Goal: Information Seeking & Learning: Learn about a topic

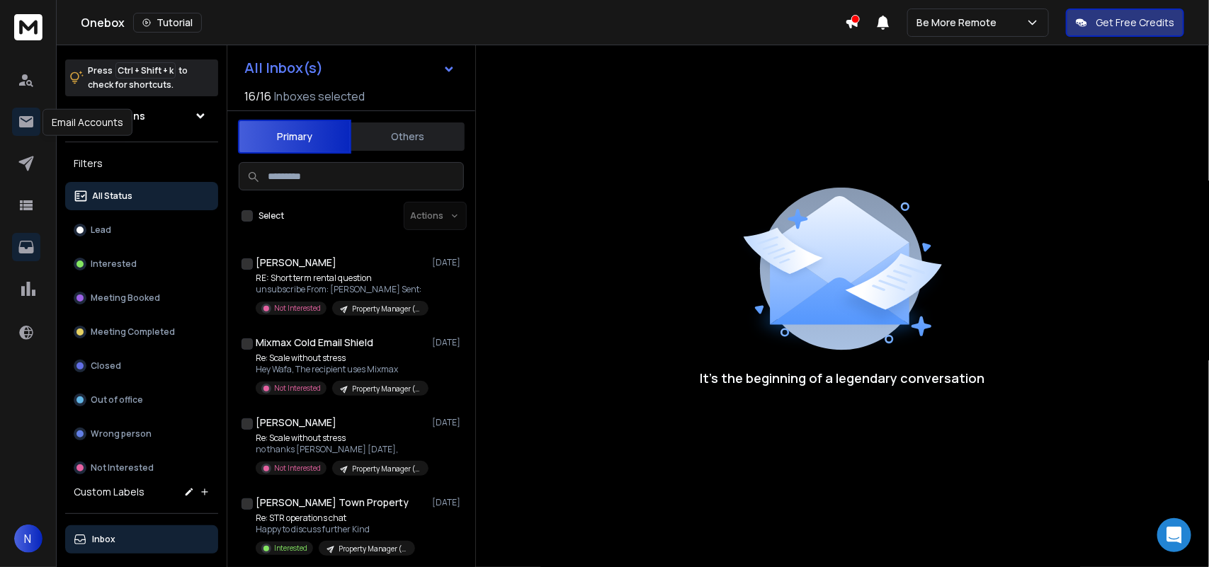
click at [29, 122] on icon at bounding box center [26, 121] width 14 height 11
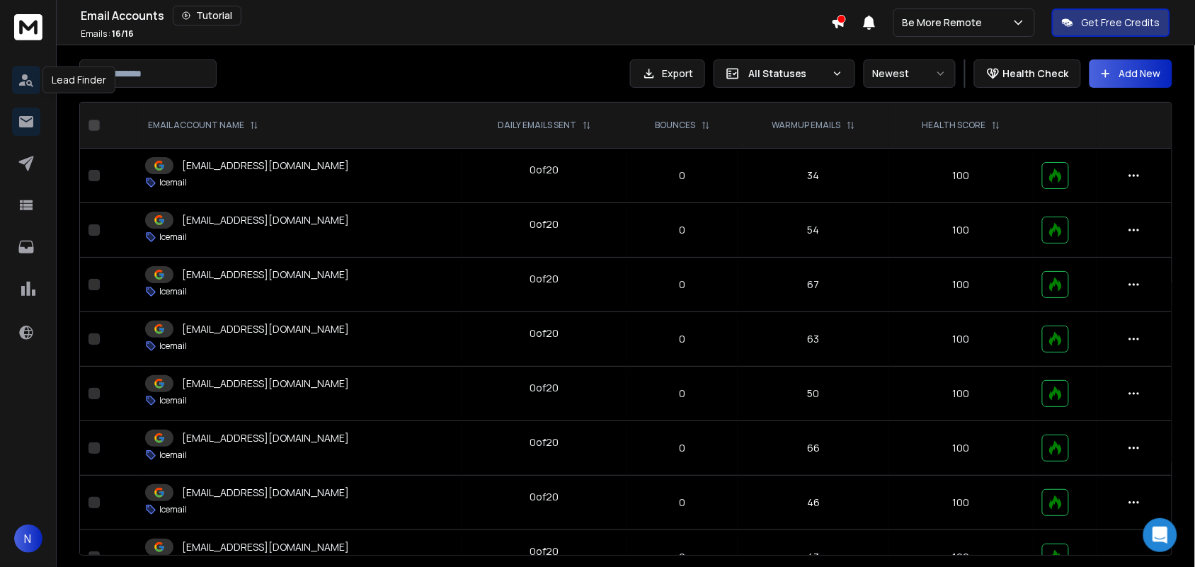
click at [30, 86] on icon at bounding box center [26, 80] width 17 height 17
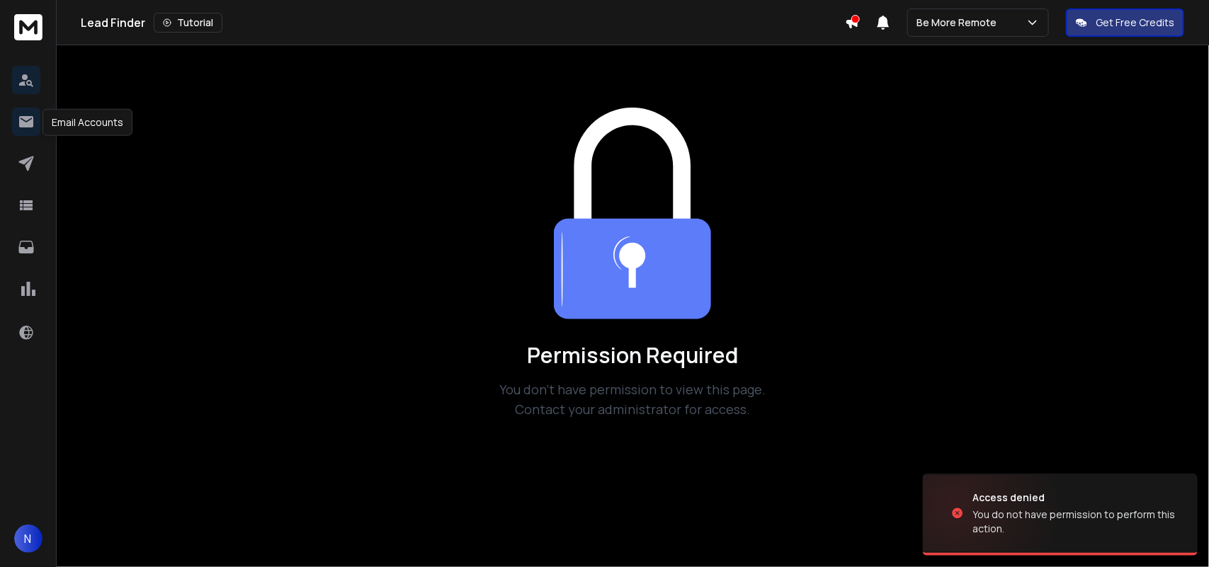
click at [26, 119] on icon at bounding box center [26, 121] width 14 height 11
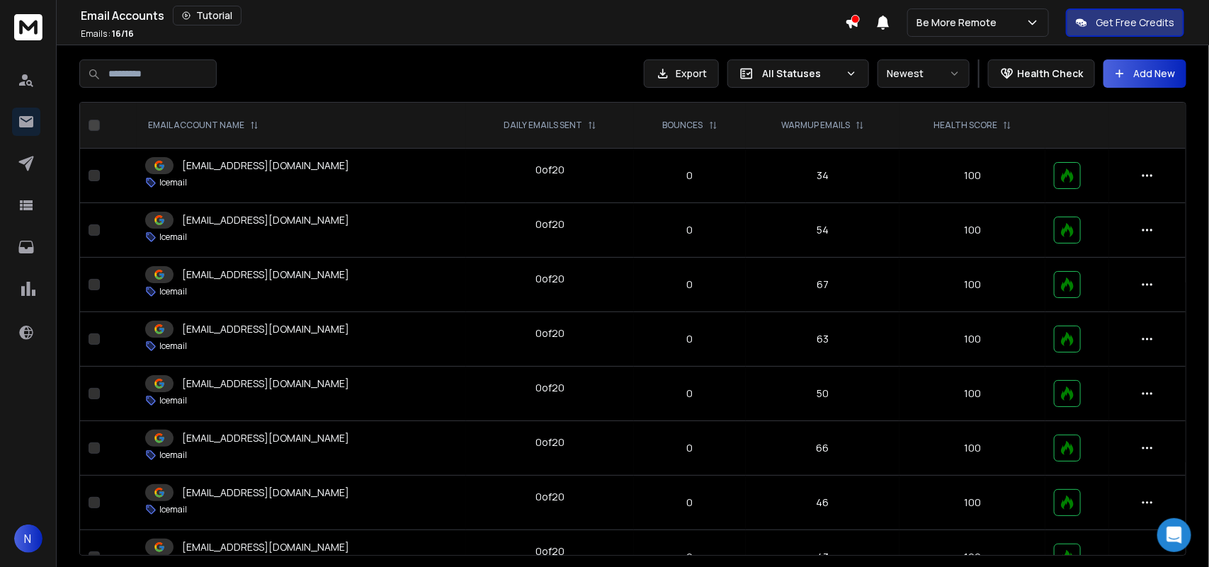
click at [901, 71] on button "Newest" at bounding box center [923, 73] width 92 height 28
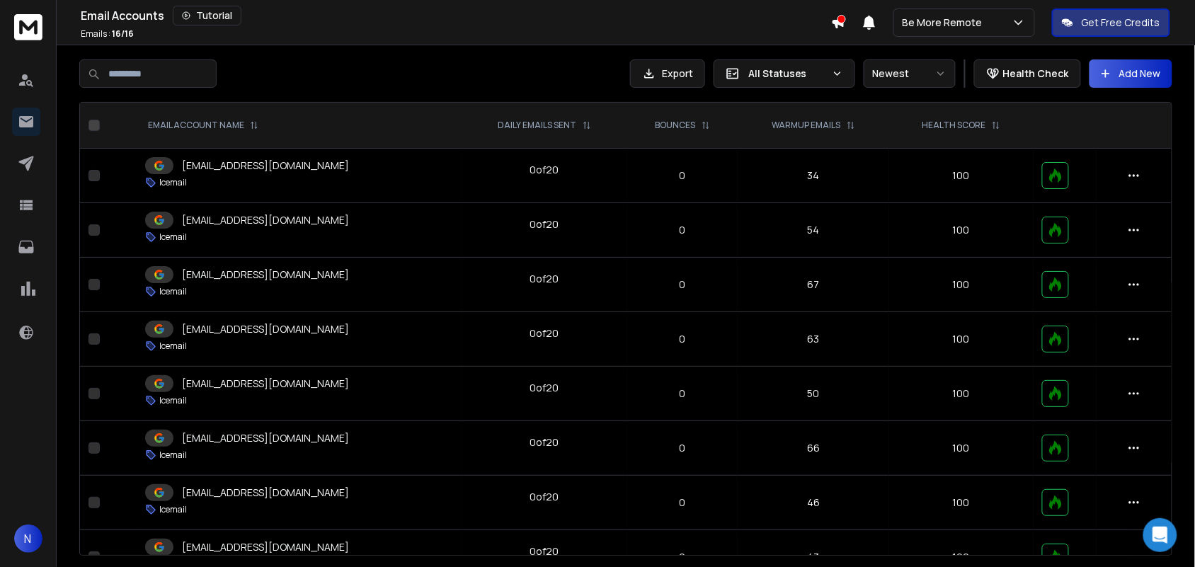
click at [901, 71] on button "Newest" at bounding box center [910, 73] width 92 height 28
click at [826, 67] on p "All Statuses" at bounding box center [787, 74] width 78 height 14
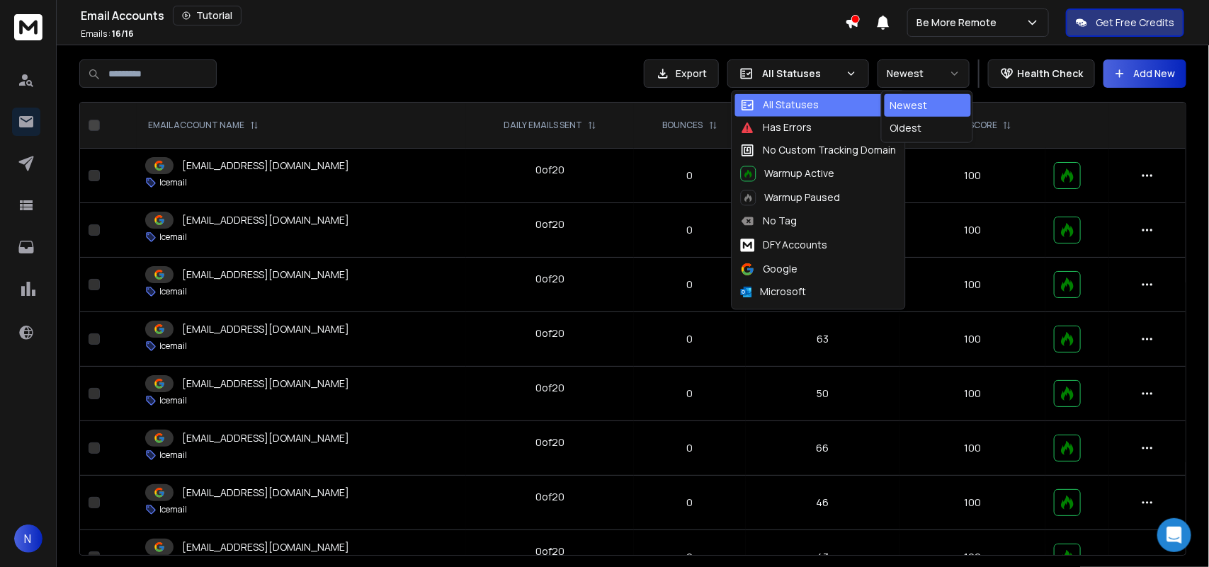
click at [942, 72] on button "Newest" at bounding box center [923, 73] width 92 height 28
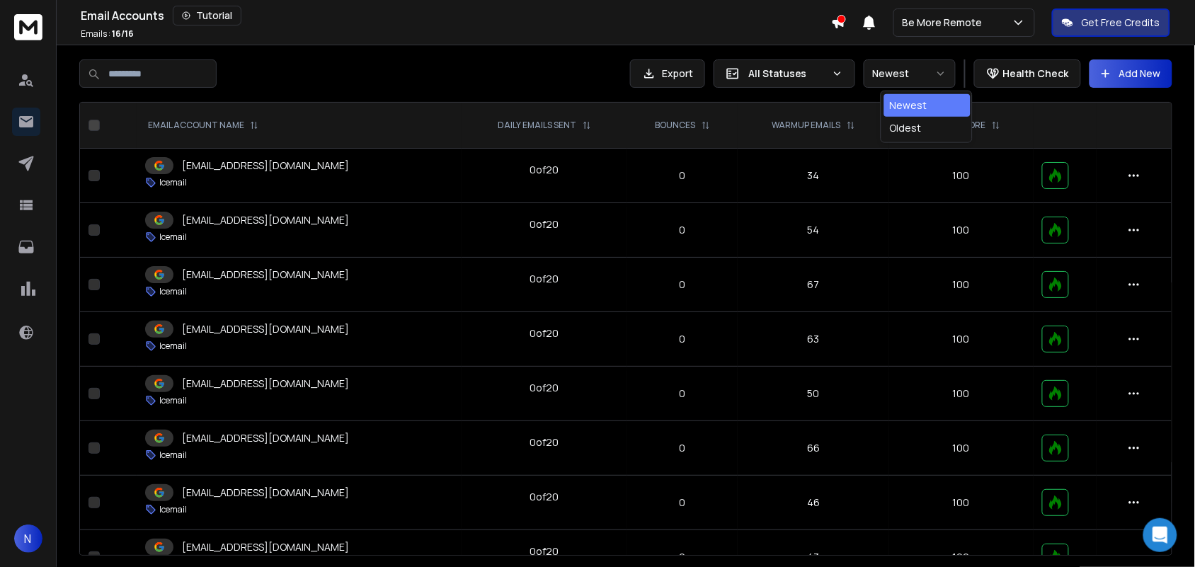
click at [942, 72] on button "Newest" at bounding box center [910, 73] width 92 height 28
click at [794, 61] on div "All Statuses" at bounding box center [785, 73] width 142 height 28
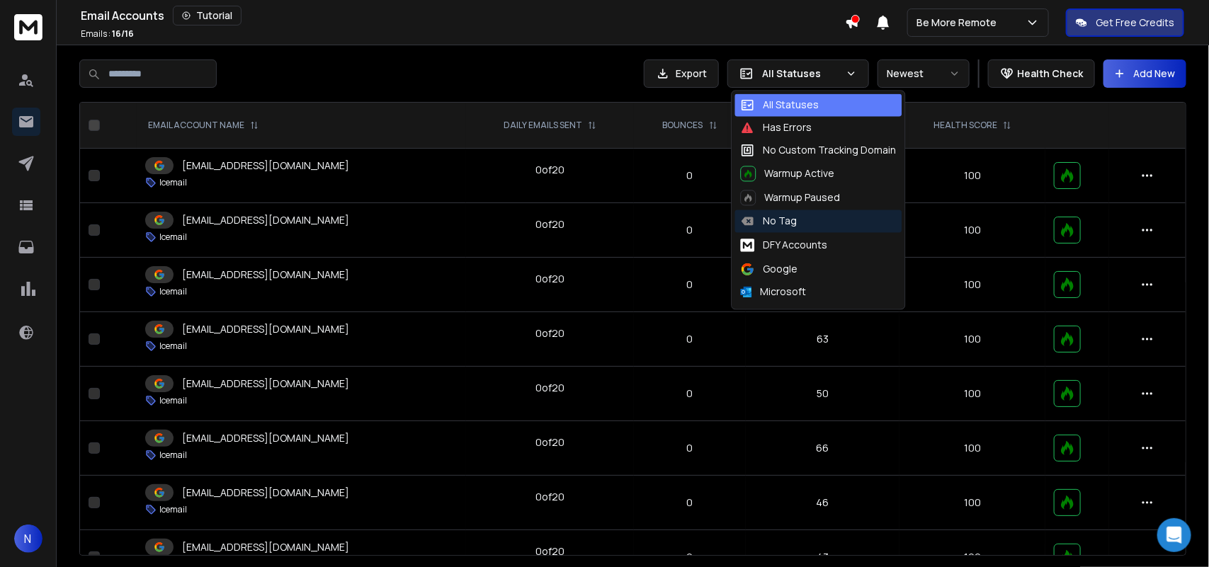
click at [420, 33] on div "Emails : 16 / 16" at bounding box center [463, 33] width 764 height 11
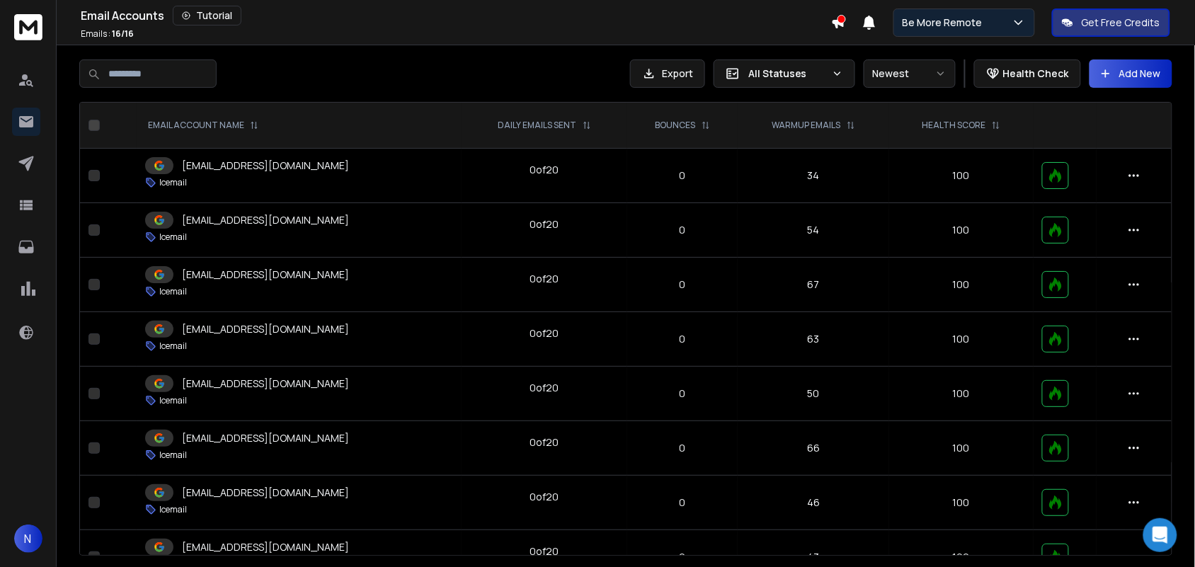
click at [982, 25] on p "Be More Remote" at bounding box center [946, 23] width 86 height 14
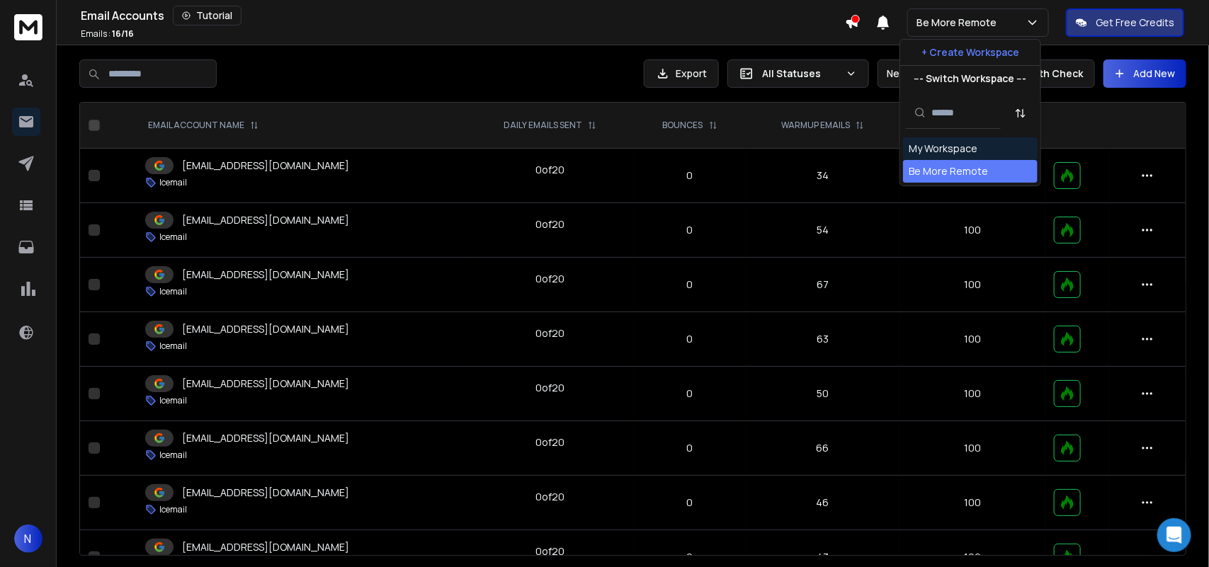
click at [787, 9] on div "Email Accounts Tutorial" at bounding box center [463, 16] width 764 height 20
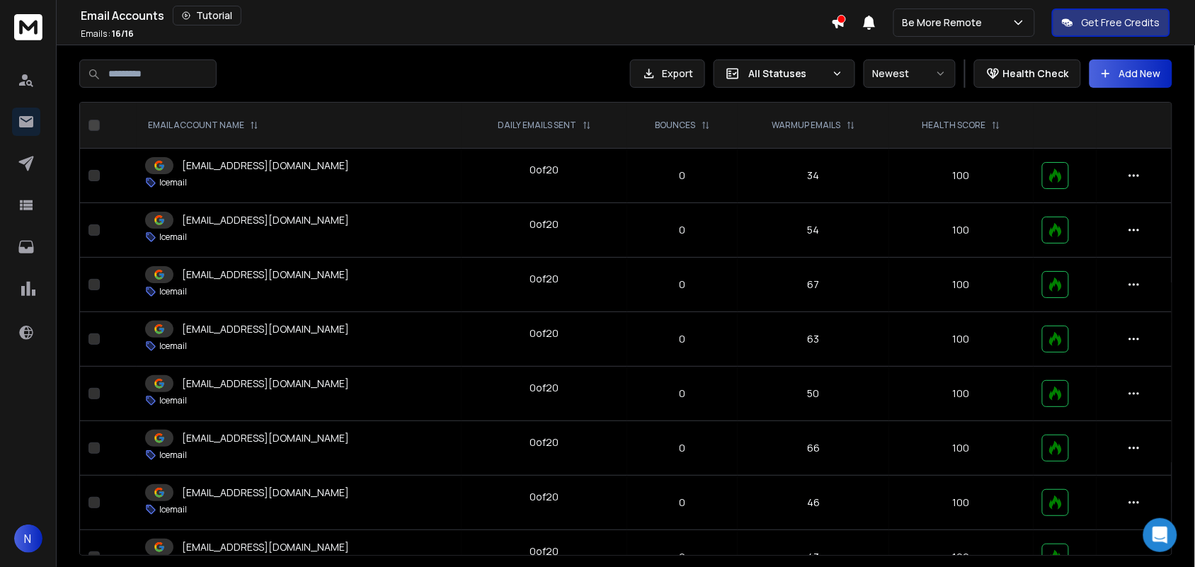
click at [792, 69] on p "All Statuses" at bounding box center [787, 74] width 78 height 14
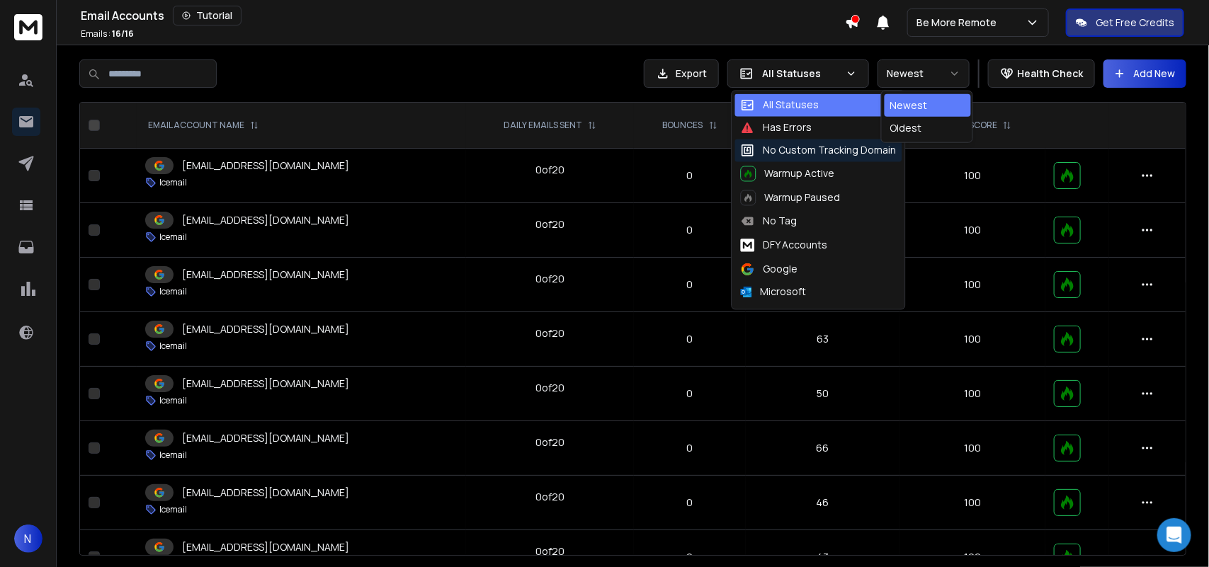
click at [960, 69] on icon "button" at bounding box center [954, 73] width 11 height 11
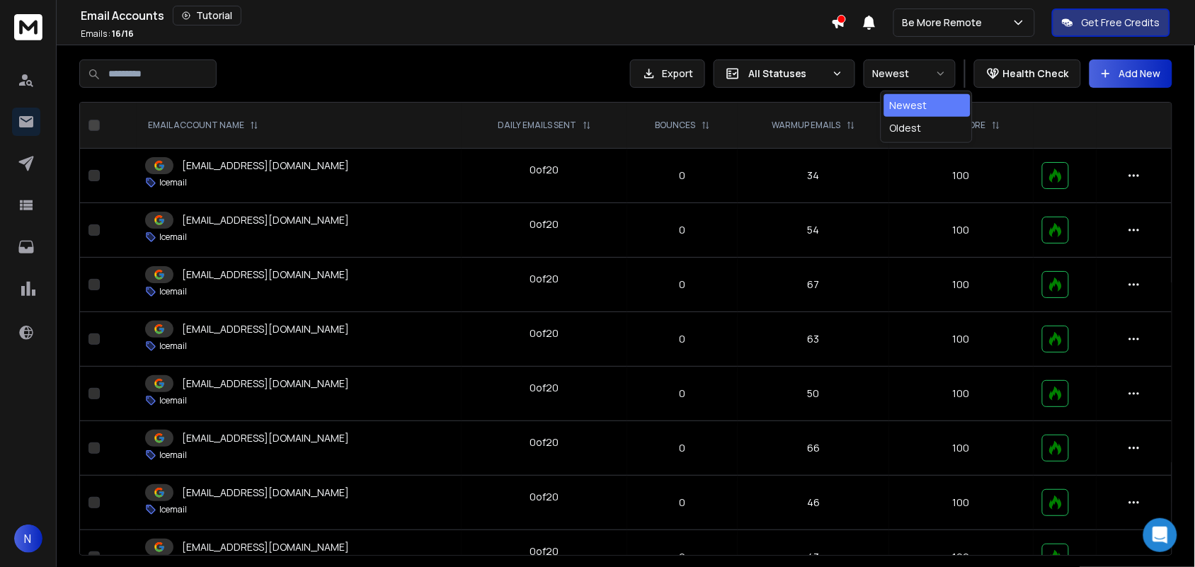
click at [961, 69] on div "Export All Statuses Newest Health Check Add New" at bounding box center [901, 73] width 542 height 28
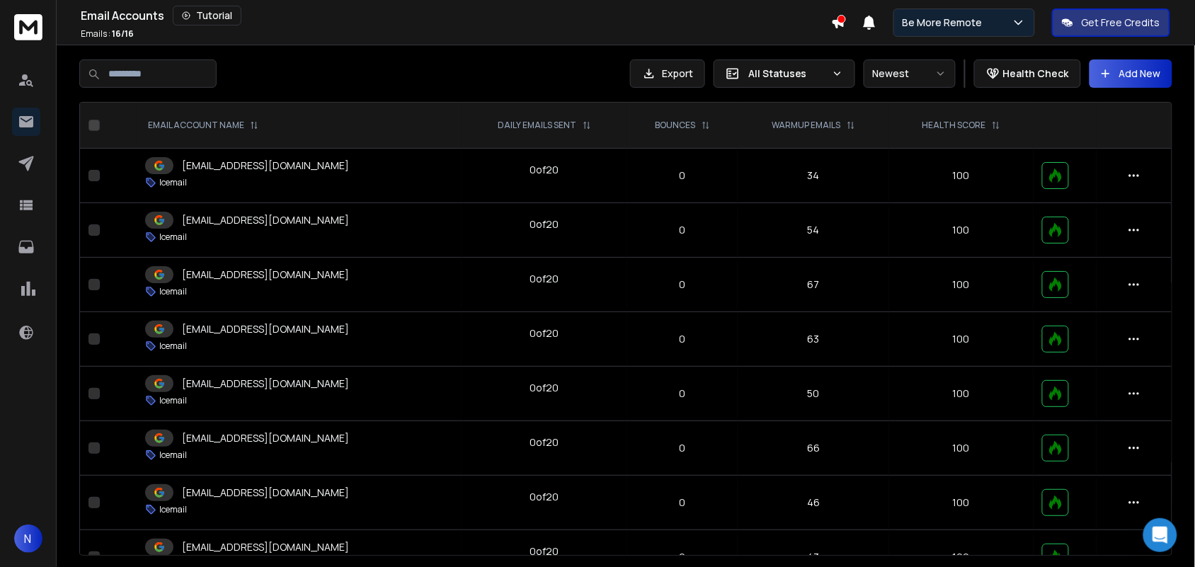
click at [1013, 23] on div "Be More Remote" at bounding box center [964, 23] width 123 height 14
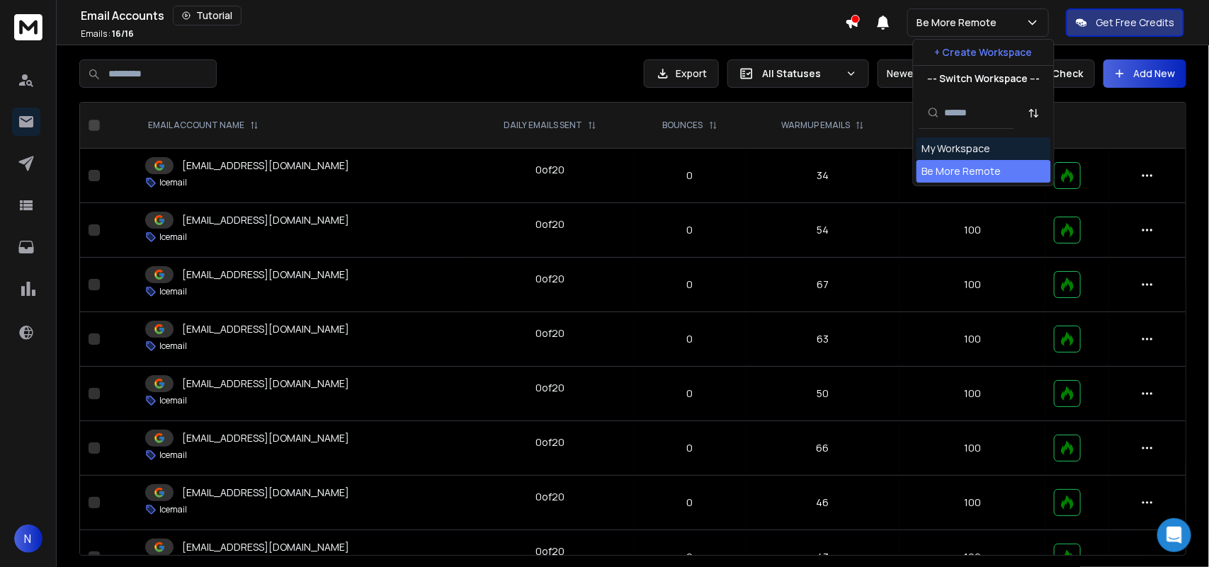
click at [532, 39] on div "Emails : 16 / 16" at bounding box center [463, 33] width 764 height 11
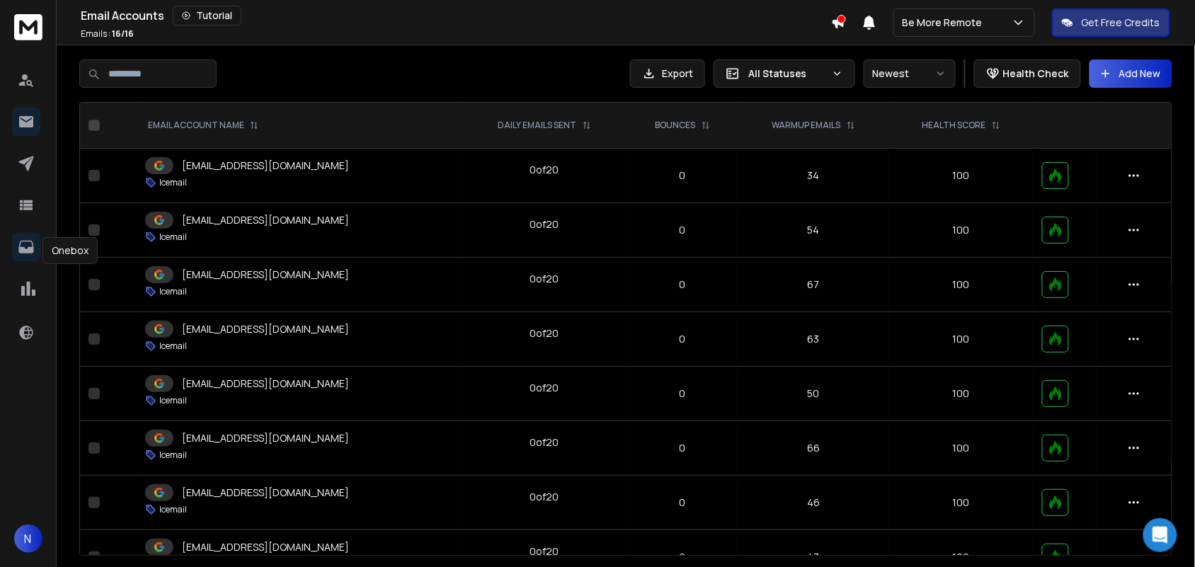
click at [26, 253] on icon at bounding box center [25, 247] width 15 height 13
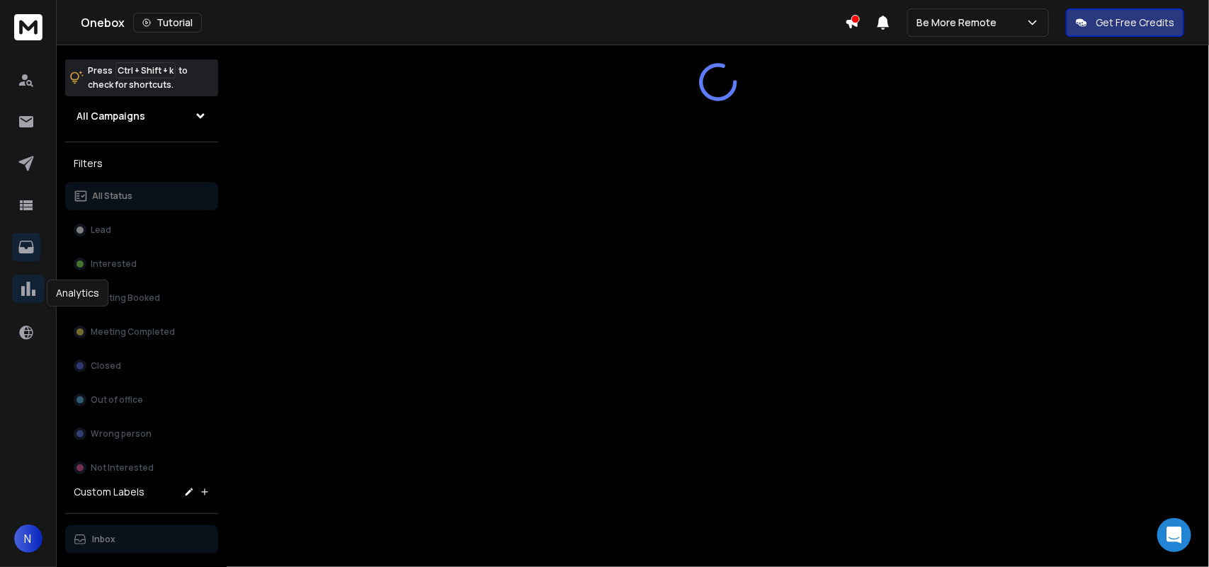
click at [23, 289] on icon at bounding box center [28, 288] width 21 height 21
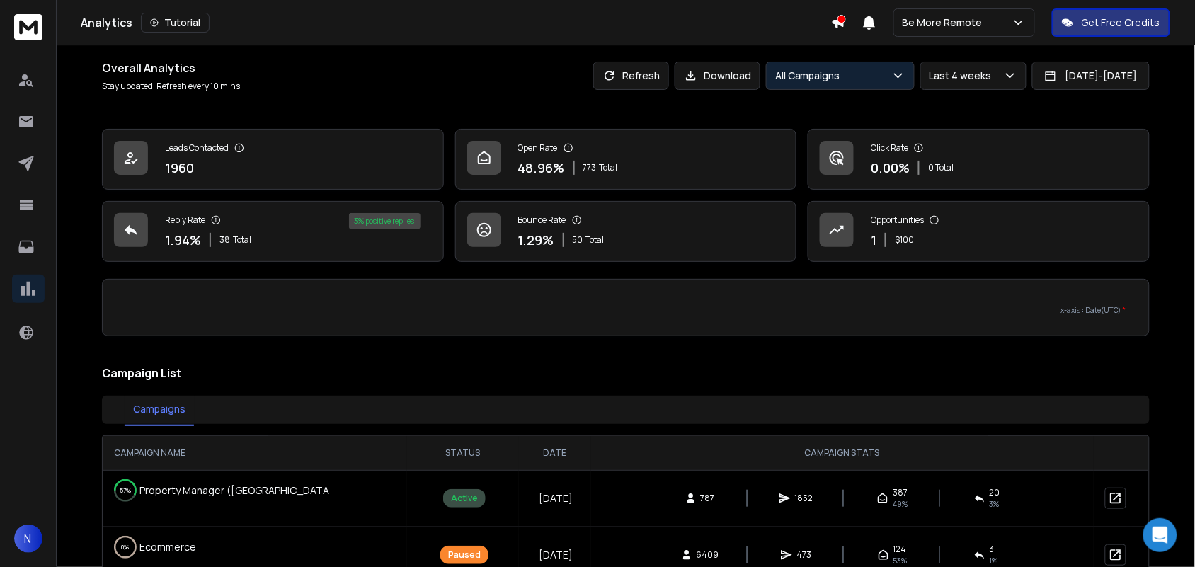
click at [784, 73] on p "All Campaigns" at bounding box center [810, 76] width 71 height 14
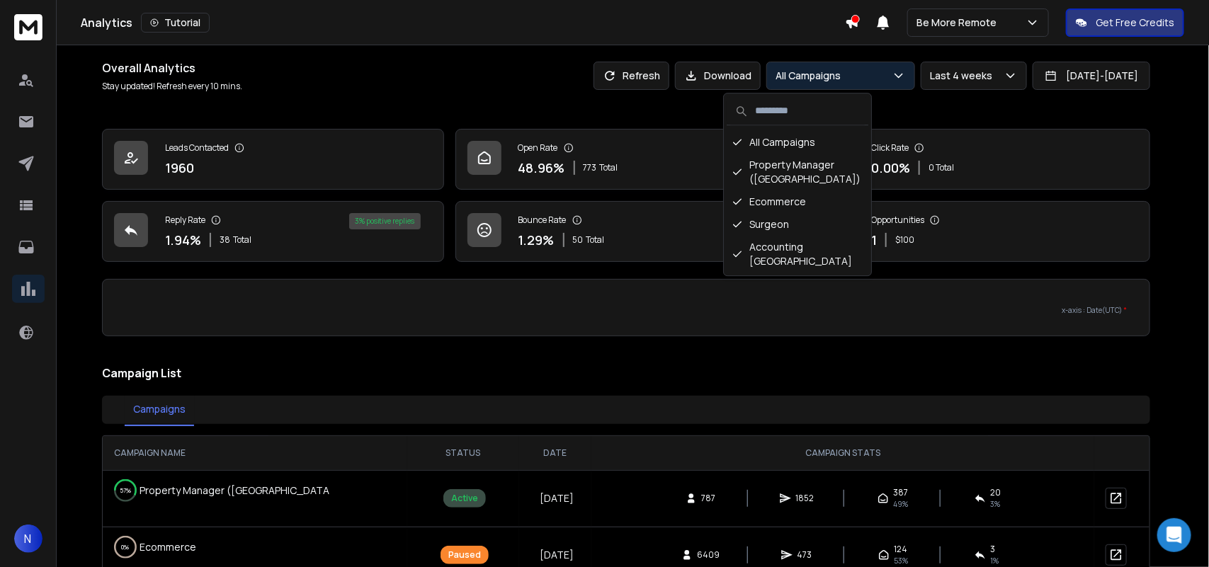
click at [784, 73] on p "All Campaigns" at bounding box center [810, 76] width 71 height 14
click at [697, 66] on button "Download" at bounding box center [718, 76] width 86 height 28
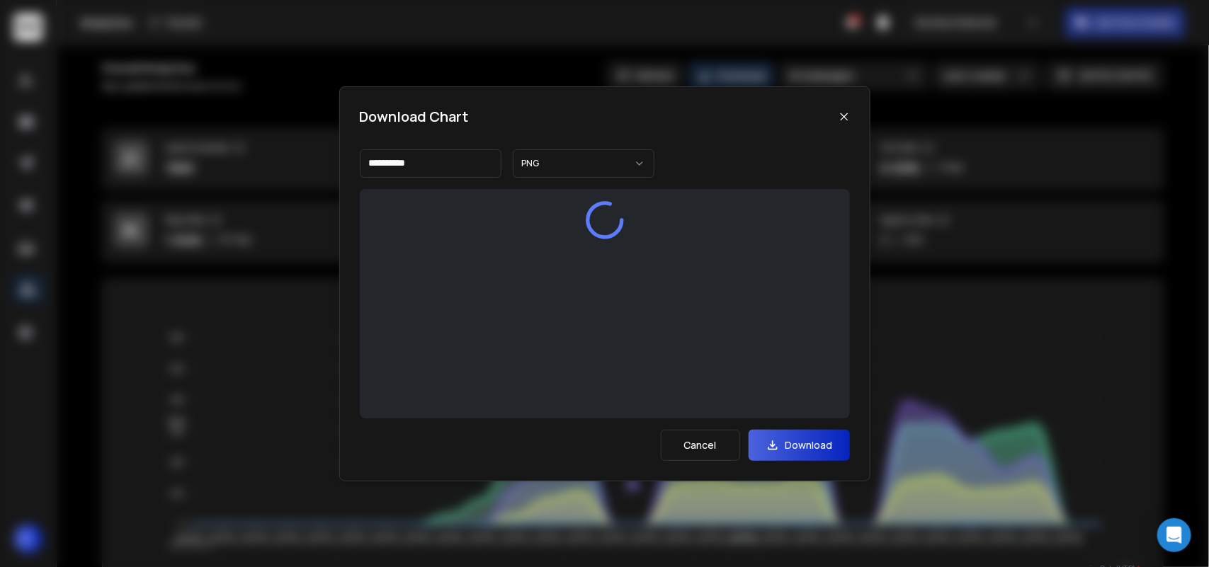
click at [917, 62] on div "**********" at bounding box center [604, 283] width 1209 height 567
click at [843, 115] on icon at bounding box center [844, 117] width 8 height 8
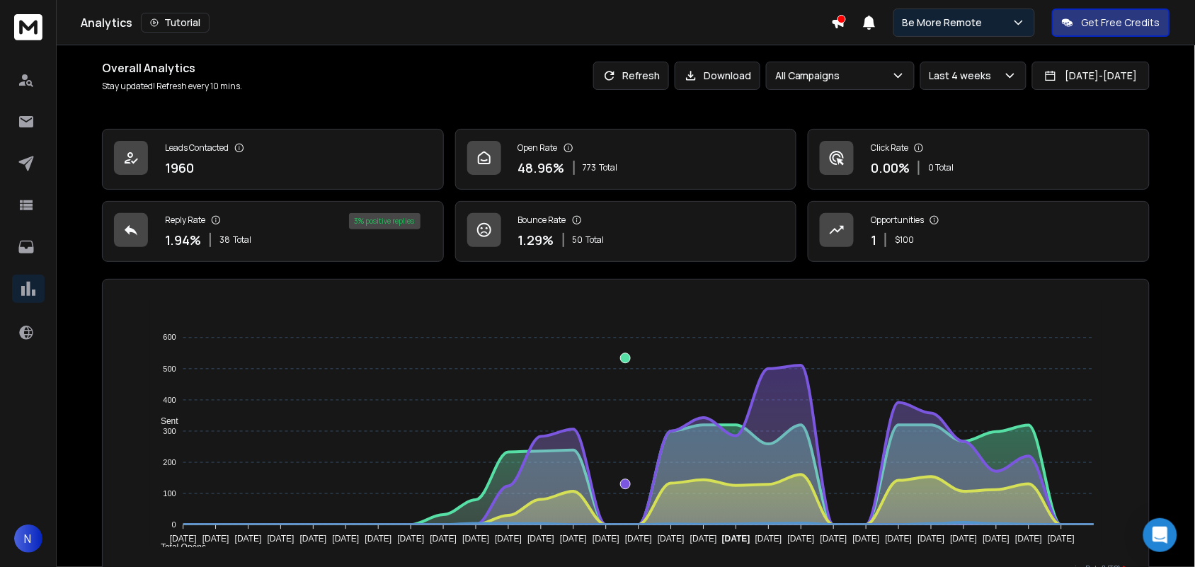
click at [908, 25] on p "Be More Remote" at bounding box center [946, 23] width 86 height 14
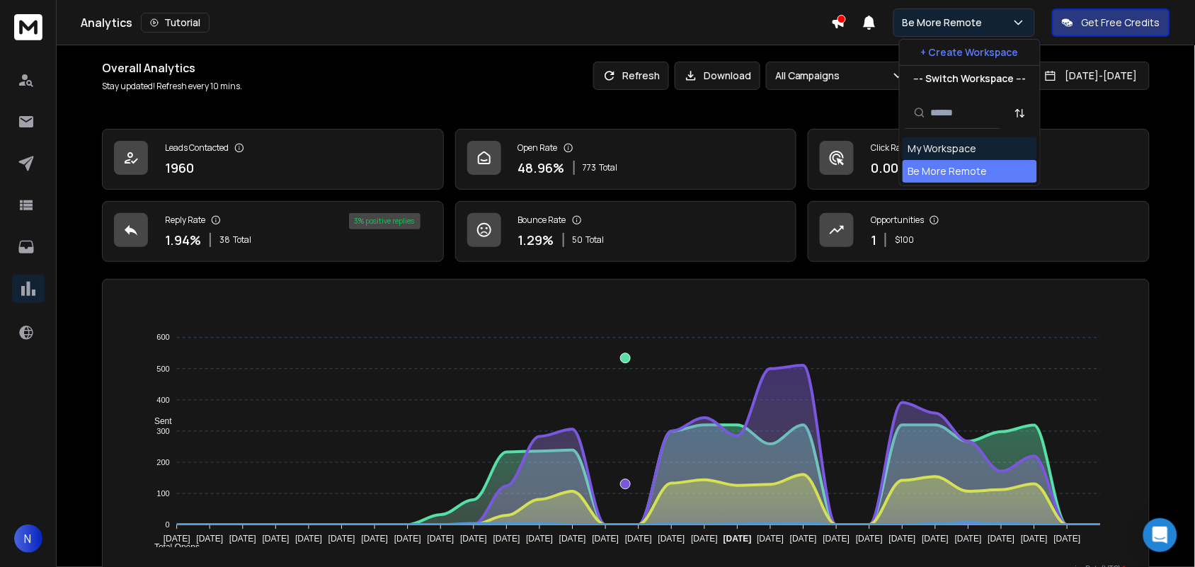
click at [908, 25] on div "Be More Remote Get Free Credits" at bounding box center [1000, 22] width 339 height 28
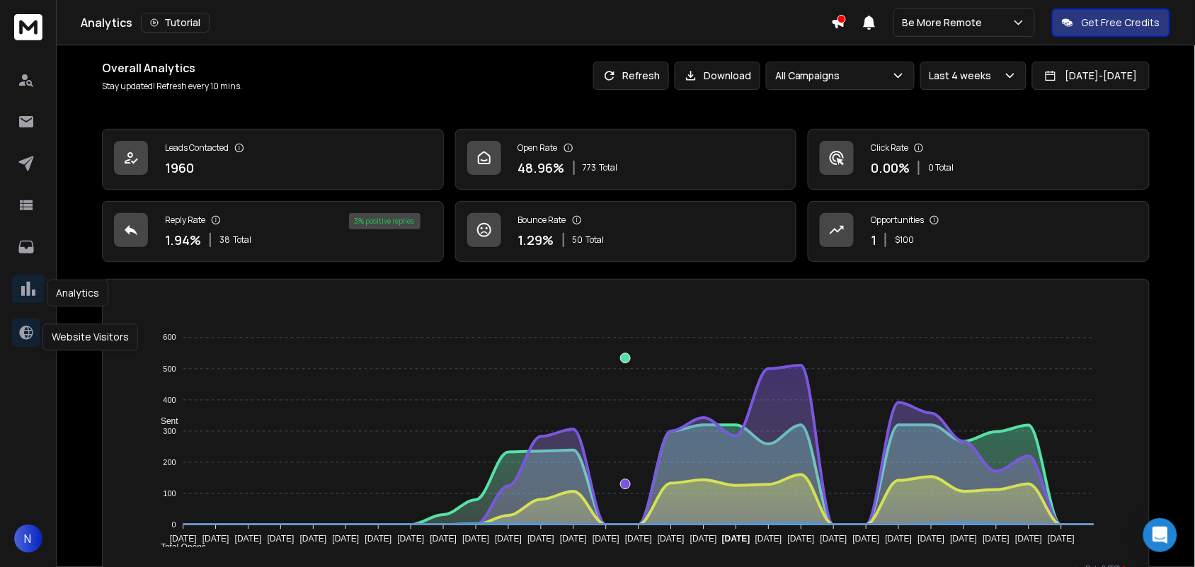
click at [23, 334] on icon at bounding box center [26, 333] width 14 height 14
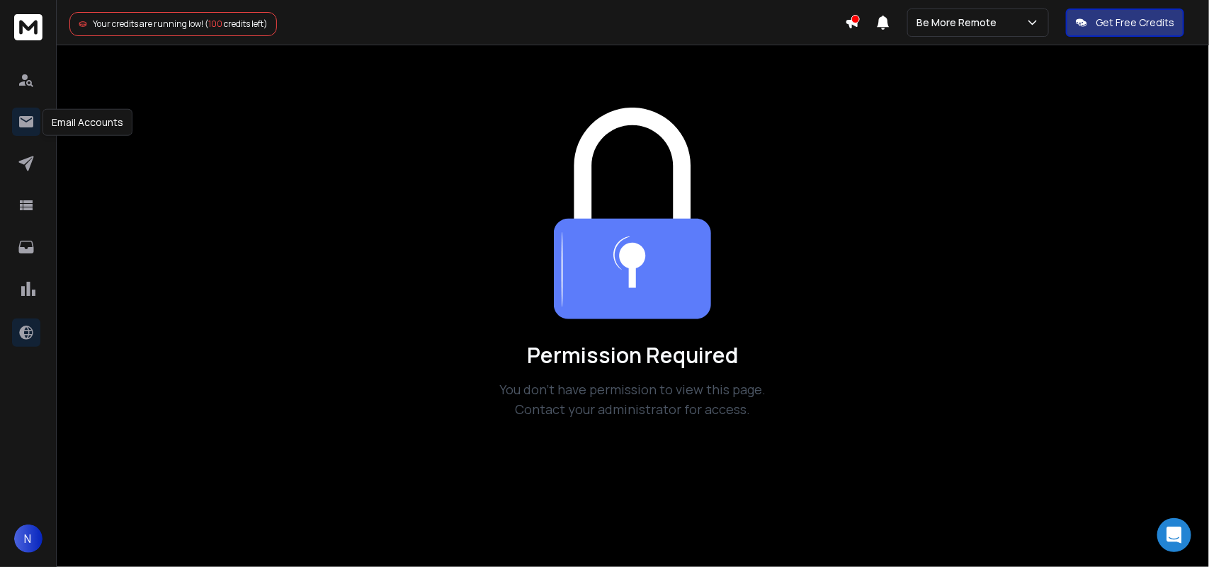
click at [28, 117] on icon at bounding box center [26, 121] width 17 height 17
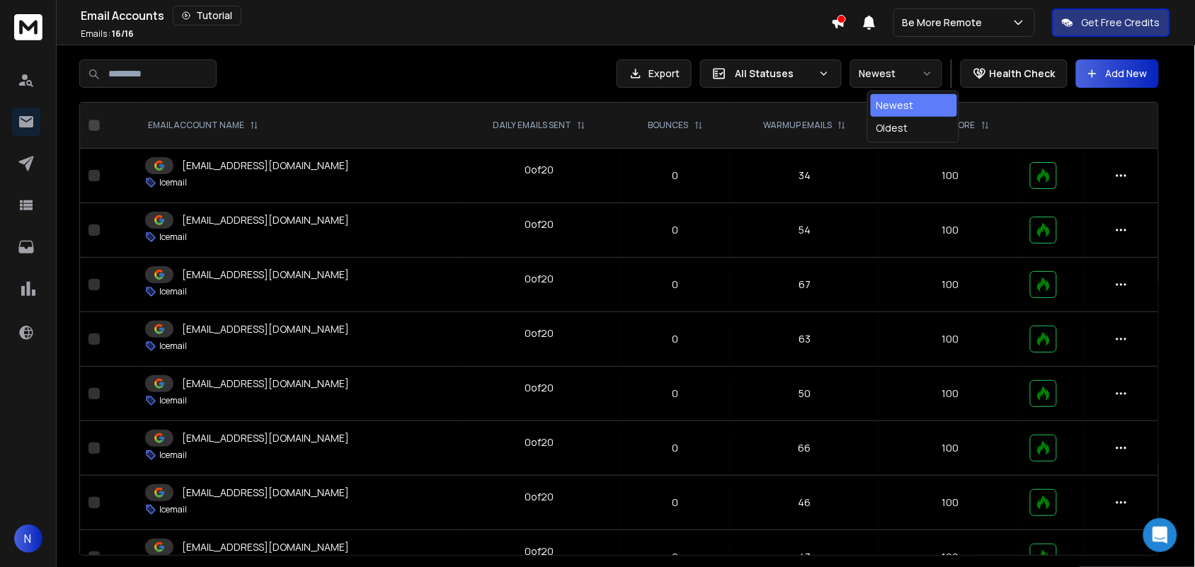
click at [883, 76] on button "Newest" at bounding box center [896, 73] width 92 height 28
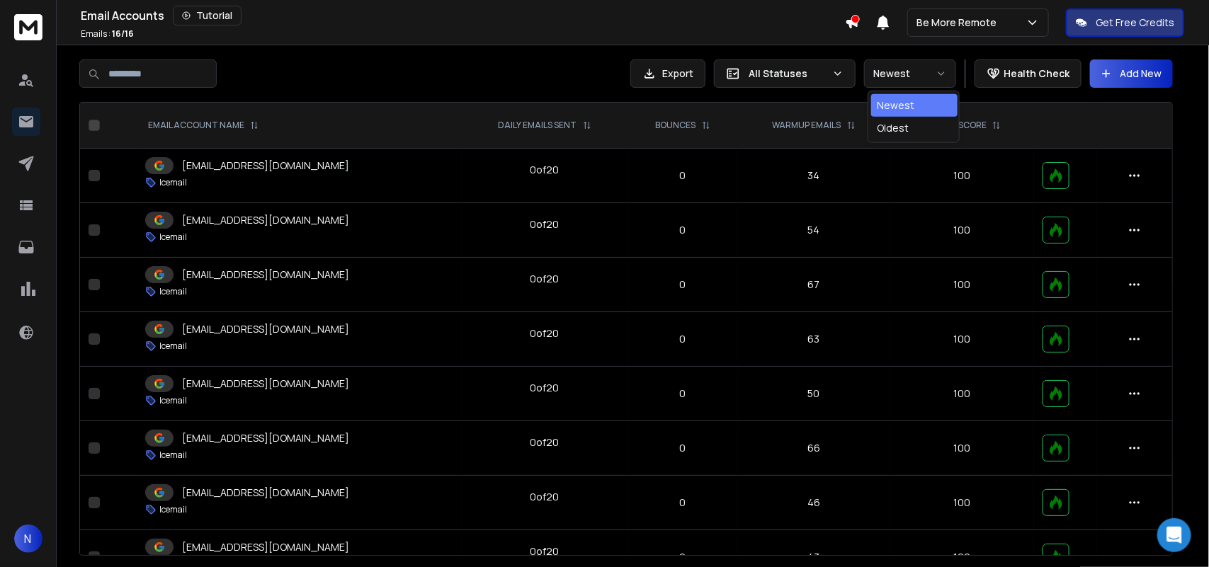
click at [873, 75] on button "Newest" at bounding box center [910, 73] width 92 height 28
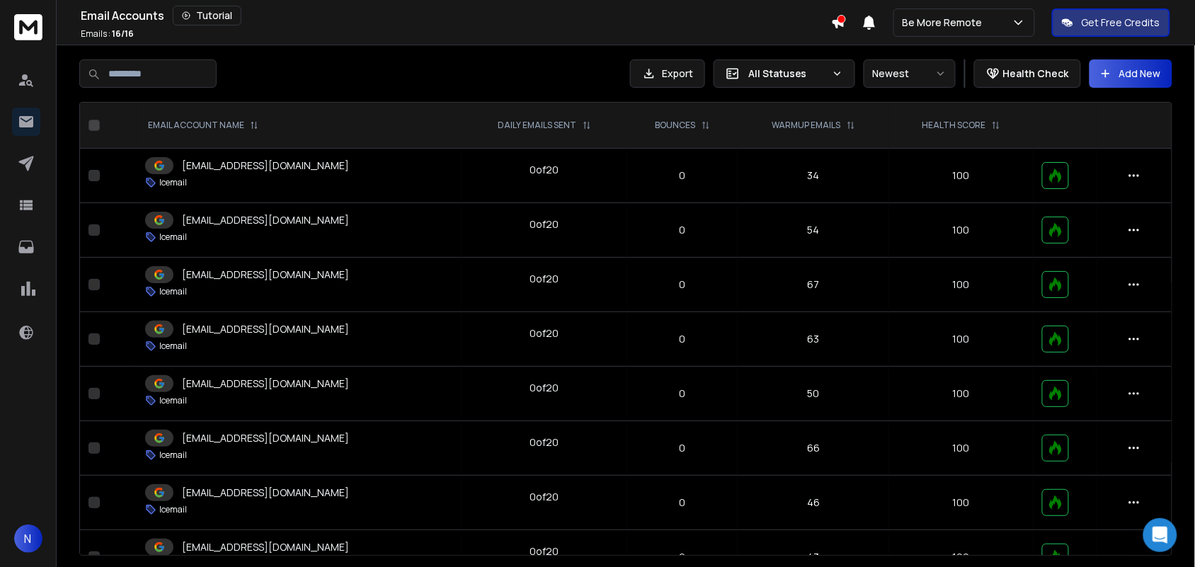
click at [816, 75] on p "All Statuses" at bounding box center [787, 74] width 78 height 14
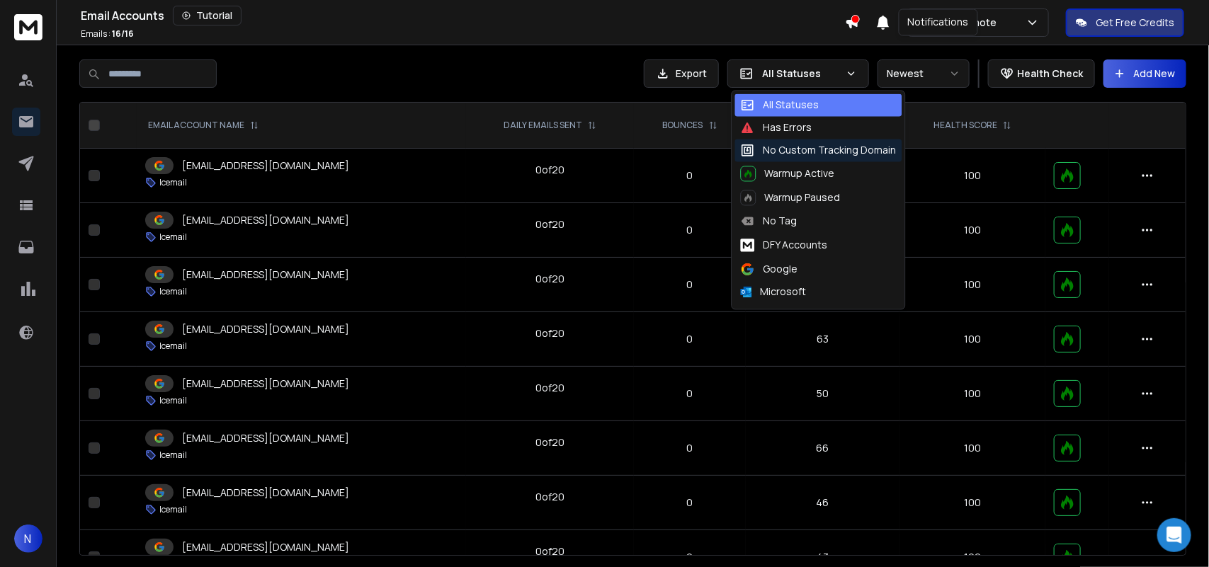
click at [889, 18] on body "ReferralStack Unlock AI-powered affiliate growth Lifetime Deals available! Clai…" at bounding box center [604, 283] width 1209 height 567
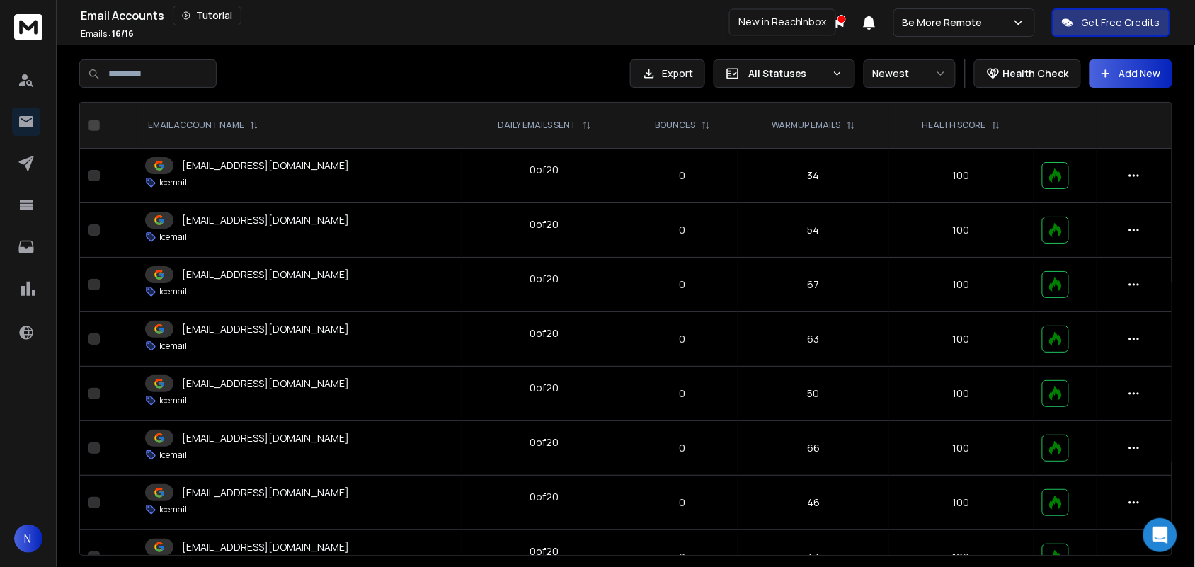
click at [844, 23] on icon at bounding box center [838, 22] width 11 height 11
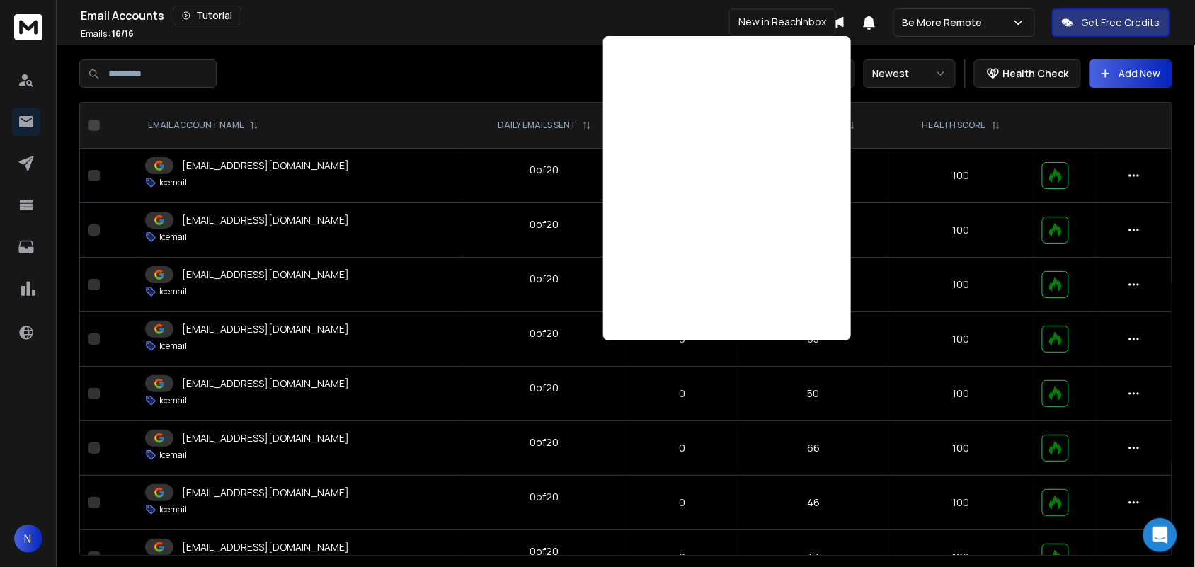
click at [844, 23] on icon at bounding box center [838, 22] width 11 height 11
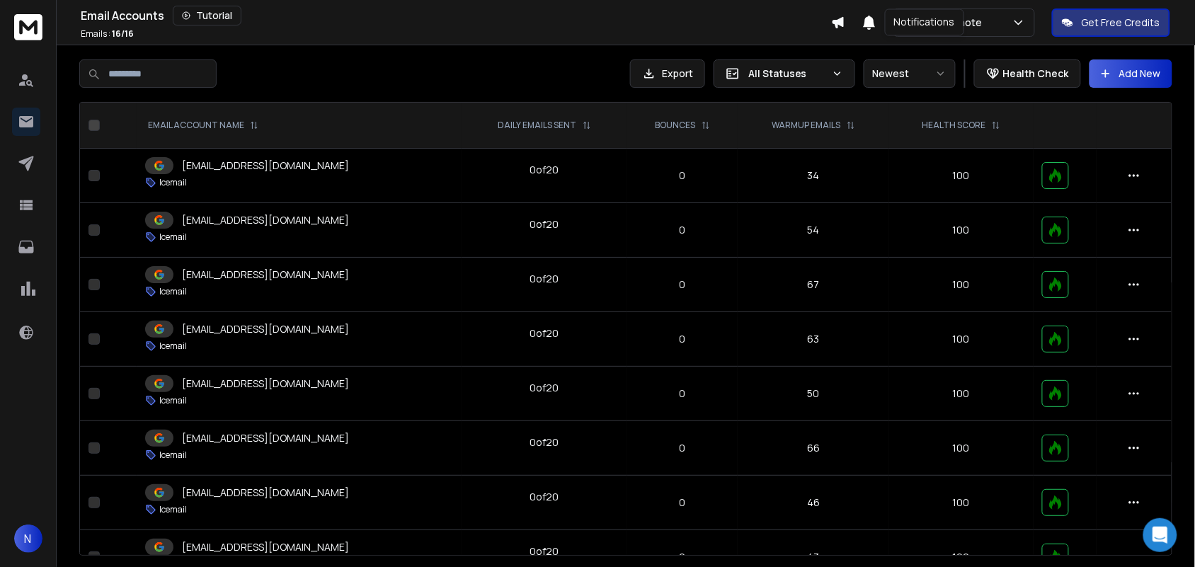
click at [959, 18] on div "Notifications" at bounding box center [924, 22] width 79 height 27
click at [1017, 25] on icon "button" at bounding box center [1019, 23] width 14 height 14
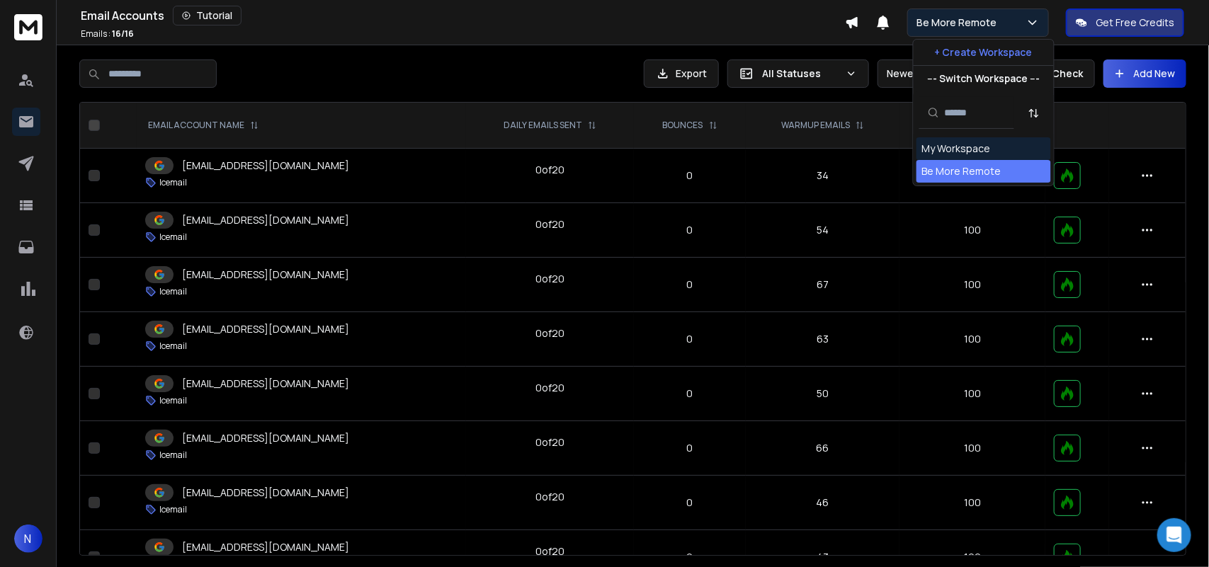
click at [1017, 25] on div "Be More Remote" at bounding box center [977, 23] width 123 height 14
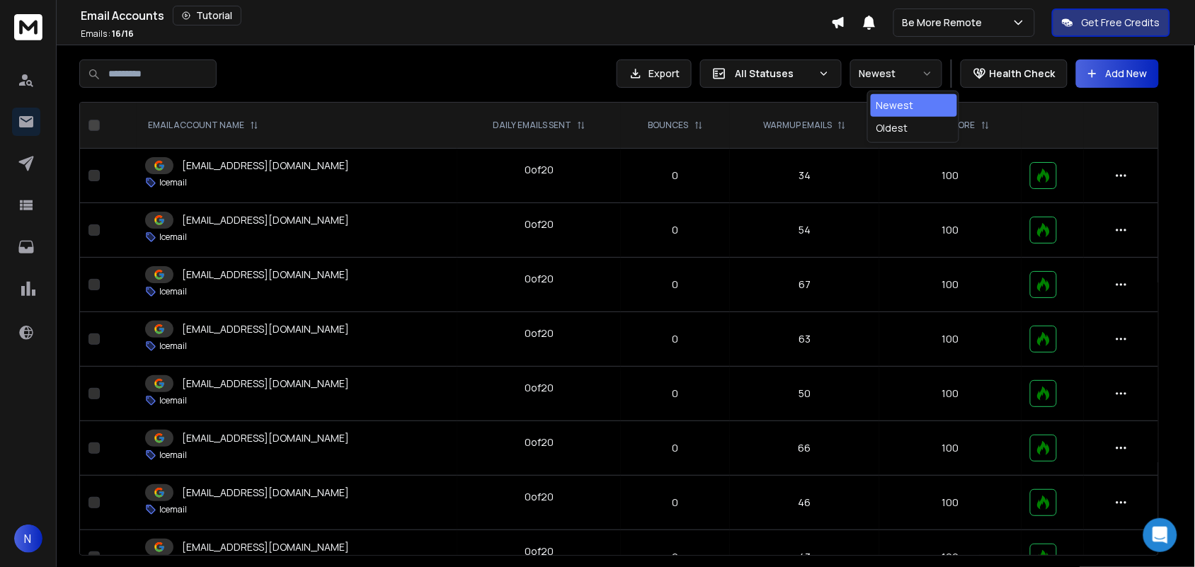
click at [889, 69] on button "Newest" at bounding box center [896, 73] width 92 height 28
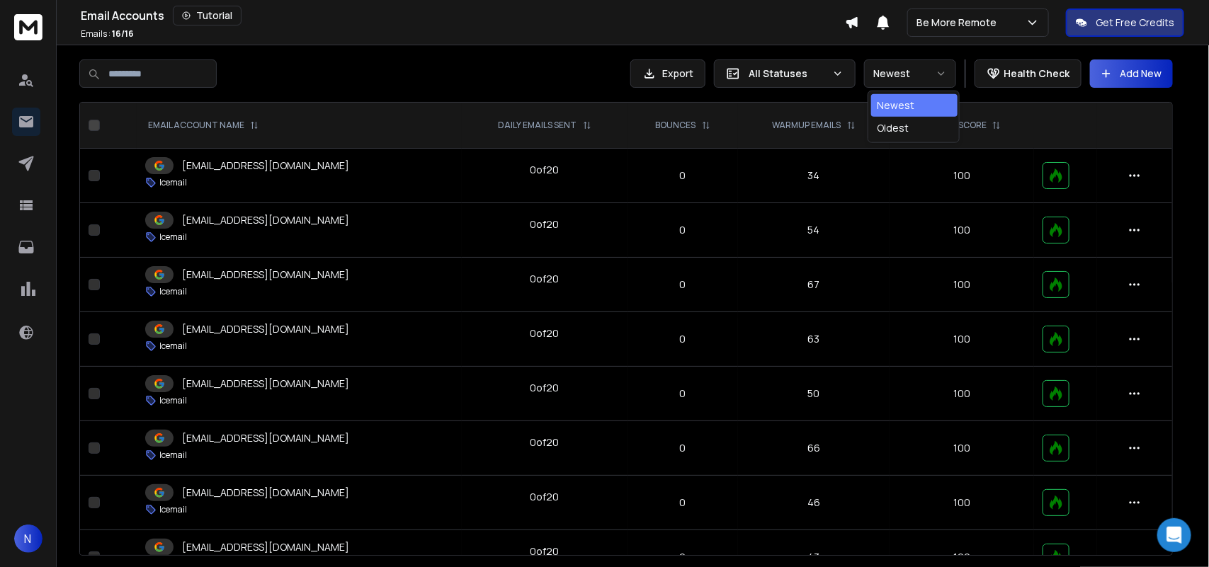
click at [889, 69] on button "Newest" at bounding box center [910, 73] width 92 height 28
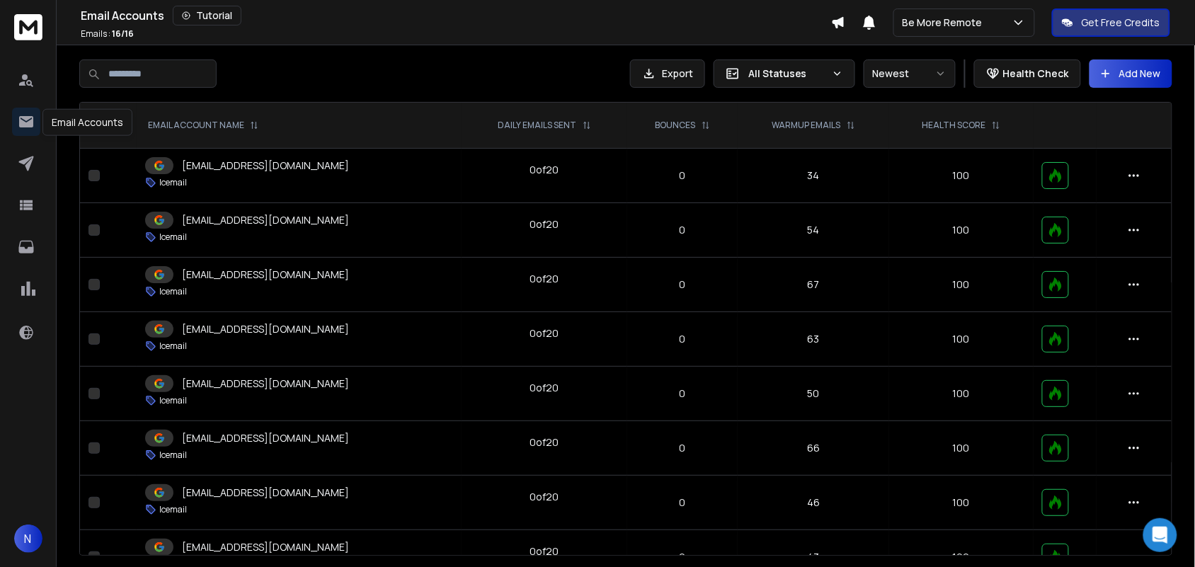
click at [22, 106] on div at bounding box center [28, 204] width 33 height 295
click at [28, 93] on link at bounding box center [26, 80] width 28 height 28
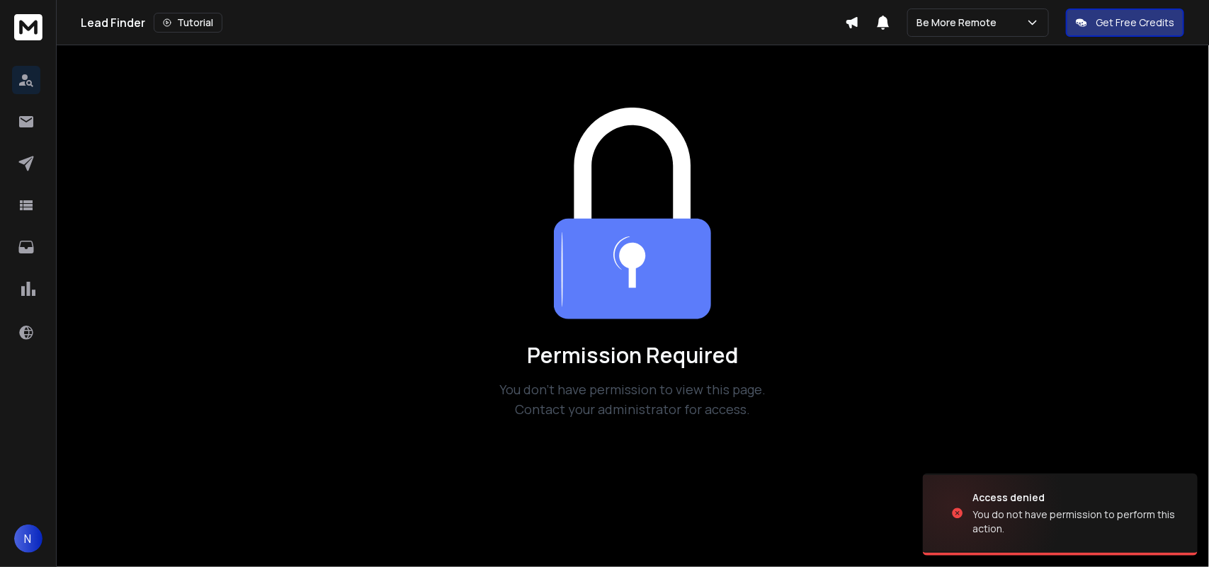
click at [33, 144] on div at bounding box center [28, 204] width 33 height 295
click at [25, 124] on icon at bounding box center [26, 121] width 14 height 11
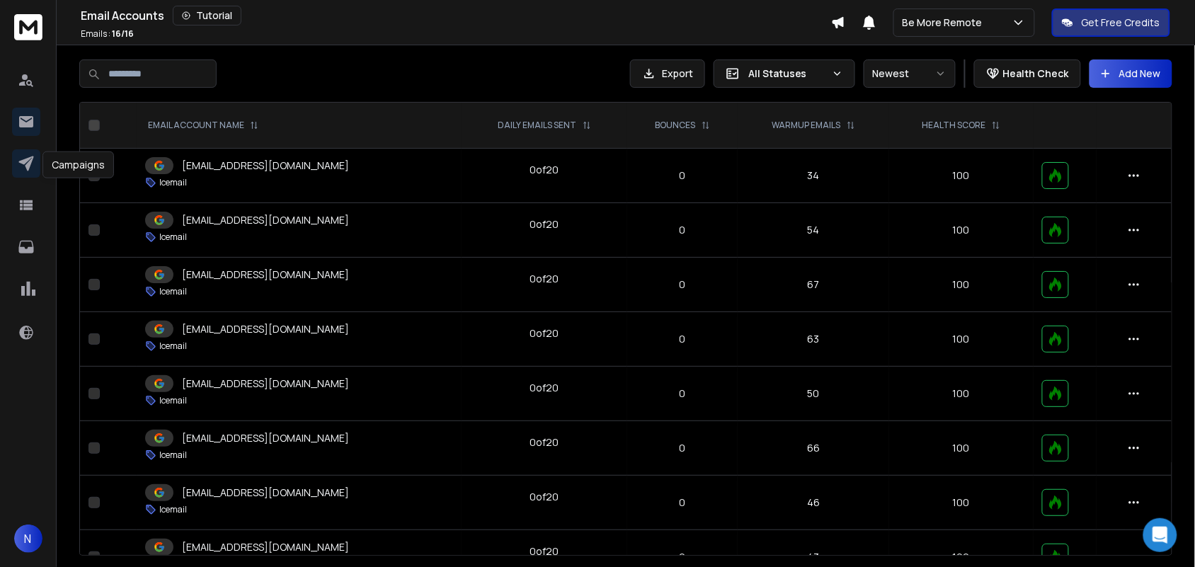
click at [26, 167] on icon at bounding box center [25, 163] width 15 height 15
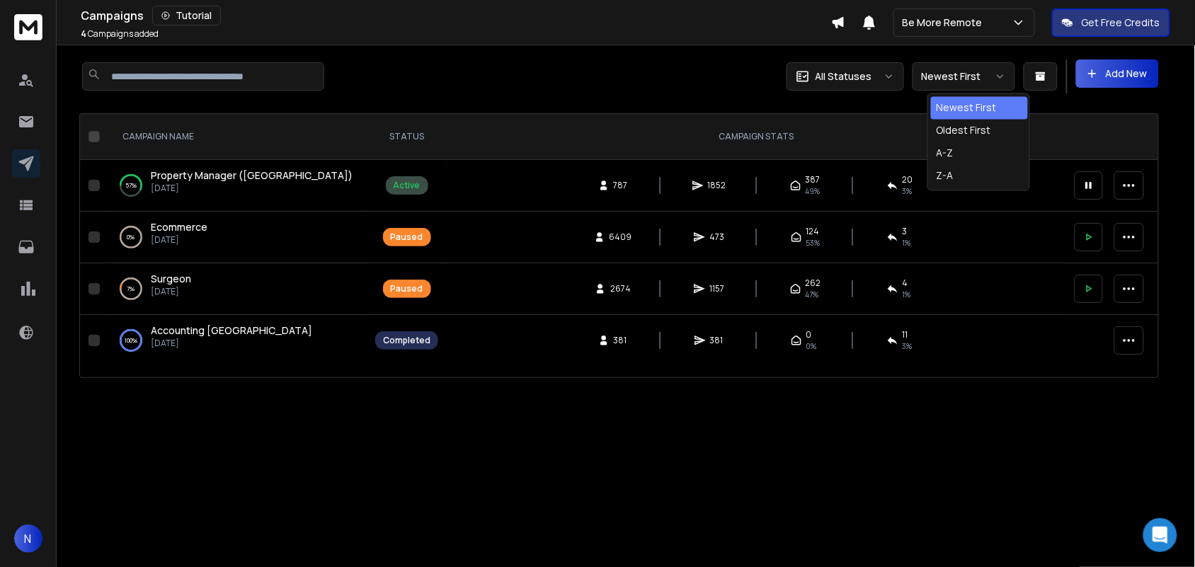
click at [975, 71] on button "Newest First" at bounding box center [964, 76] width 103 height 28
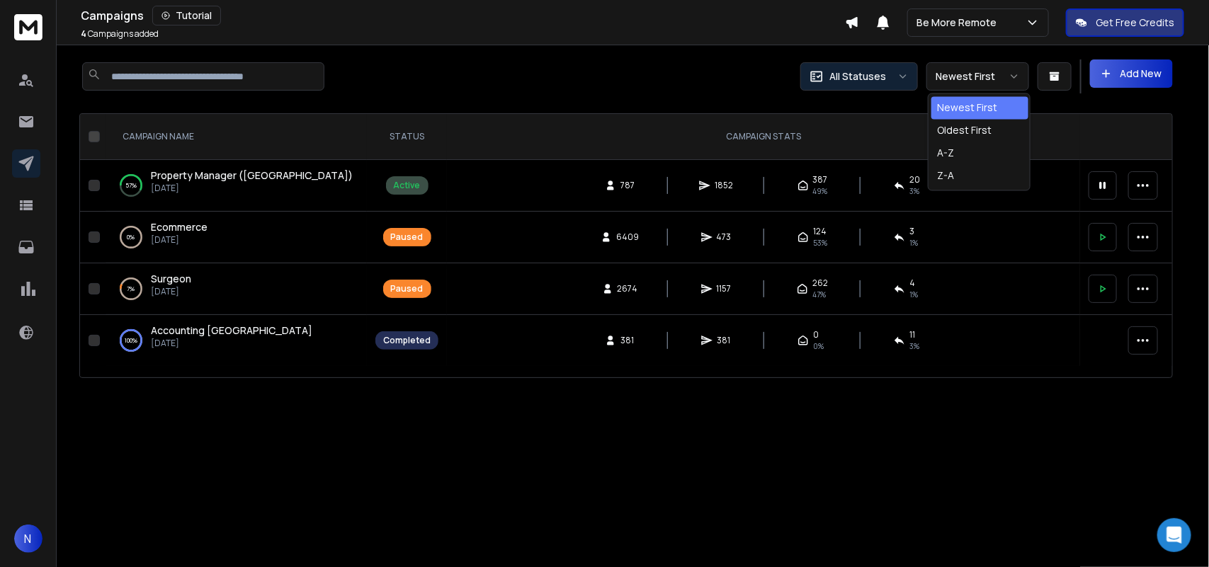
click at [855, 74] on p "All Statuses" at bounding box center [857, 76] width 57 height 14
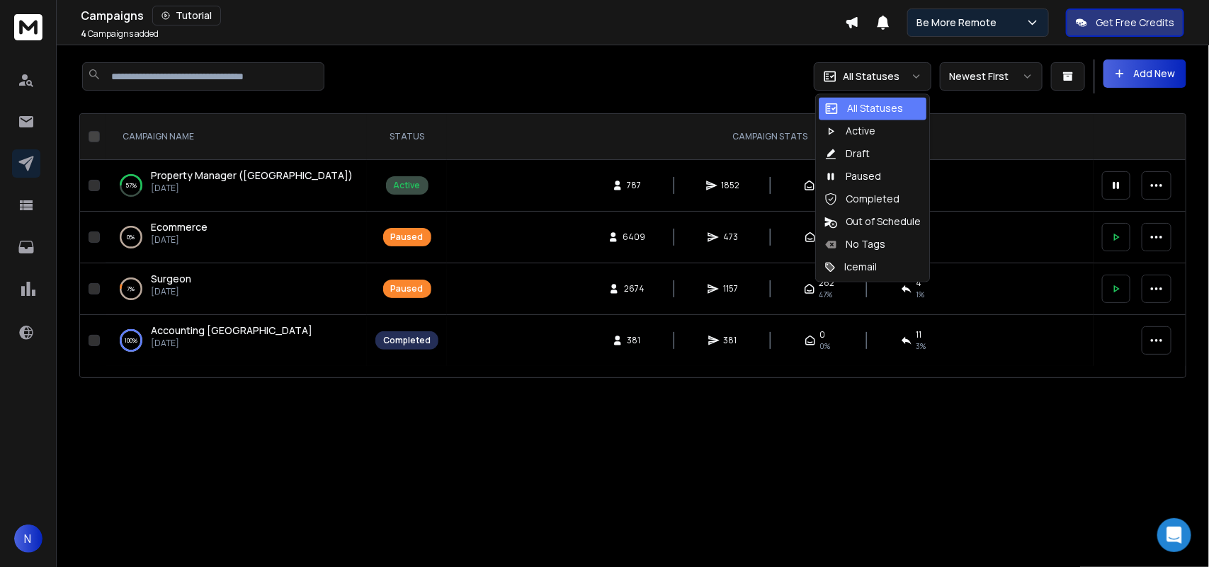
click at [952, 21] on p "Be More Remote" at bounding box center [959, 23] width 86 height 14
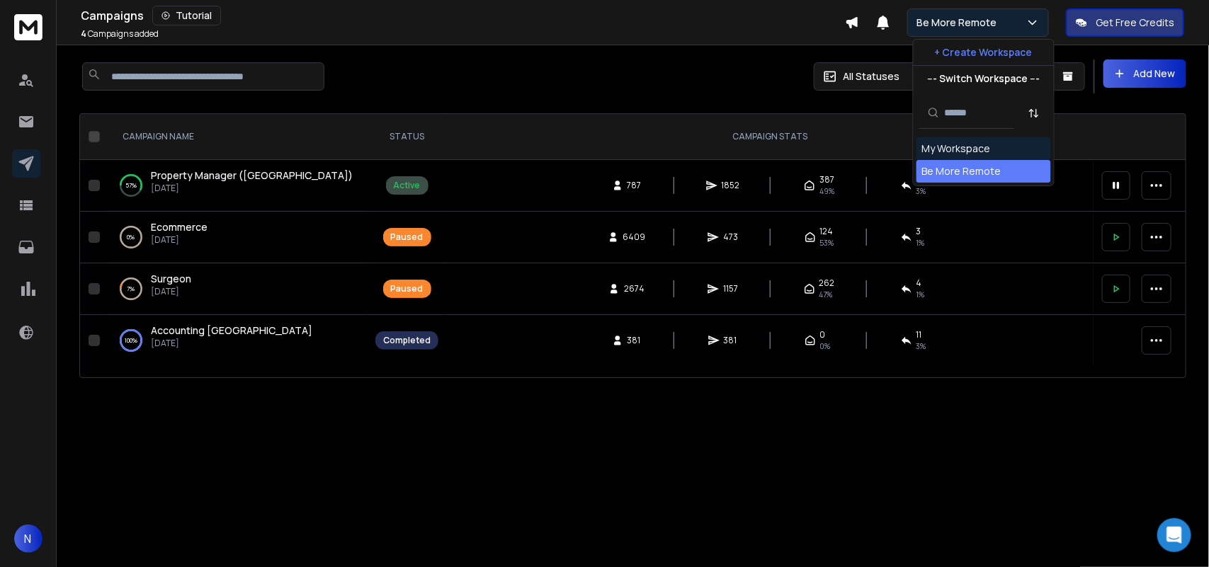
click at [952, 21] on p "Be More Remote" at bounding box center [959, 23] width 86 height 14
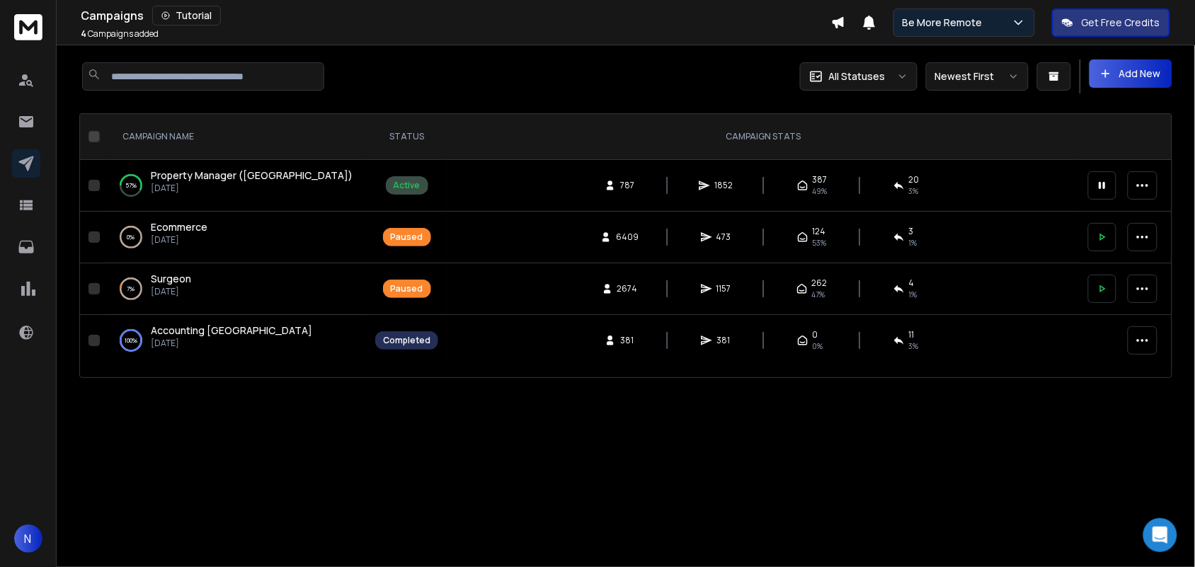
click at [979, 21] on p "Be More Remote" at bounding box center [946, 23] width 86 height 14
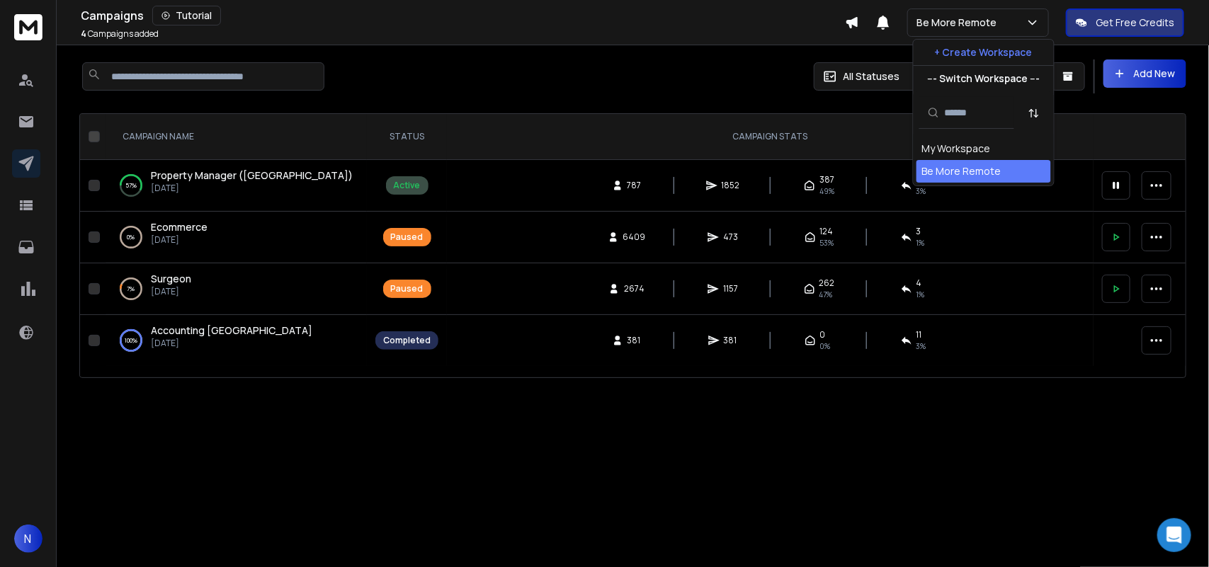
click at [723, 76] on div "Campaigns 4 Campaigns Added All Statuses Newest First Add New" at bounding box center [910, 76] width 554 height 34
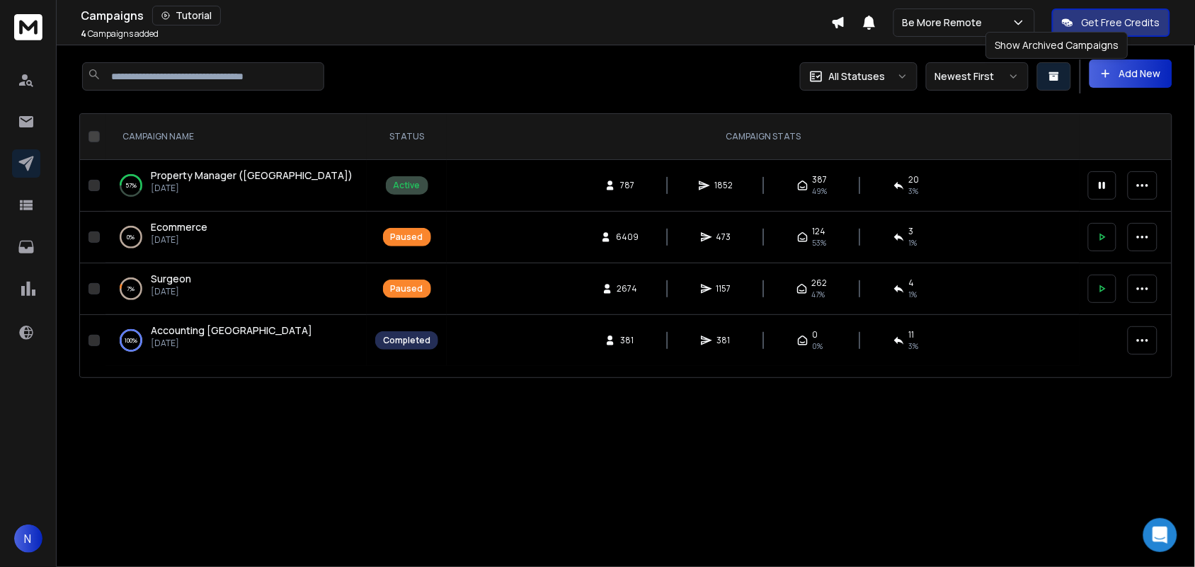
click at [1059, 74] on icon at bounding box center [1054, 77] width 10 height 10
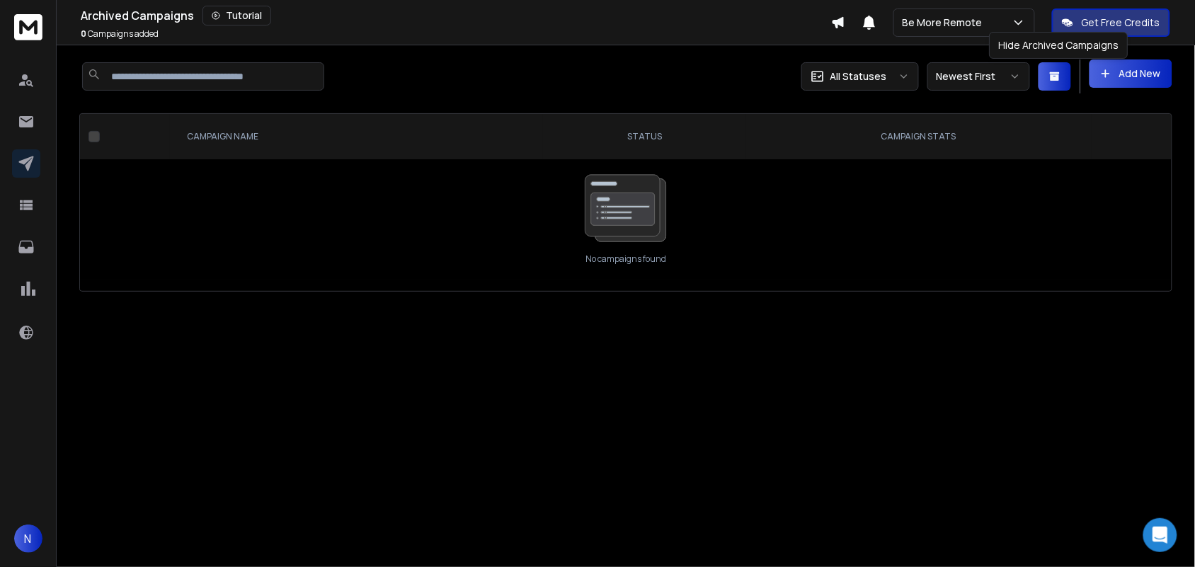
click at [1045, 73] on button at bounding box center [1055, 76] width 33 height 28
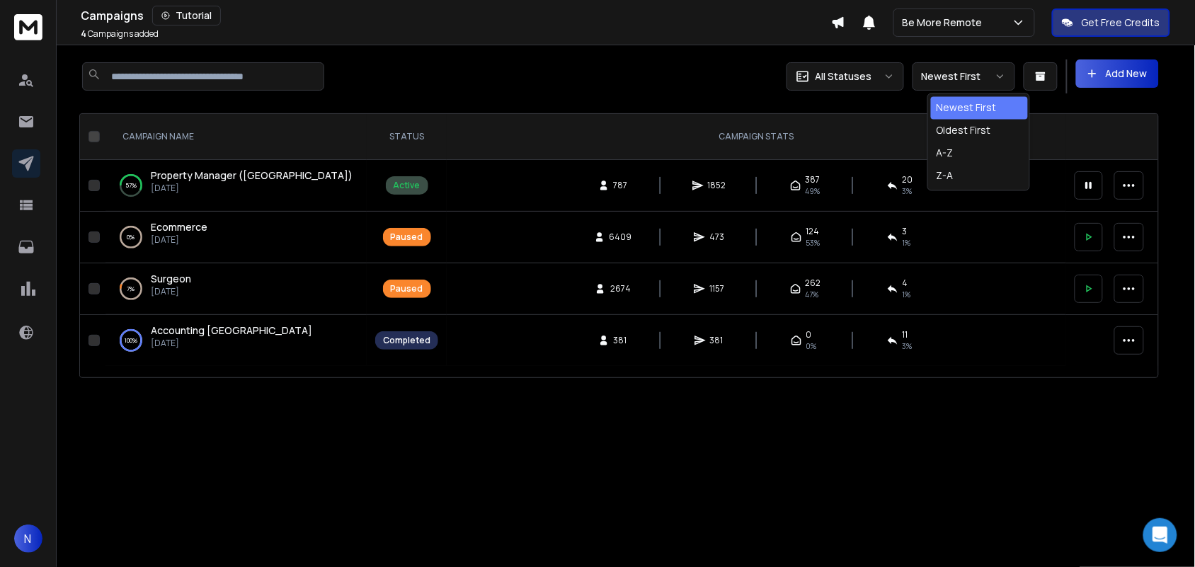
click at [1003, 74] on button "Newest First" at bounding box center [964, 76] width 103 height 28
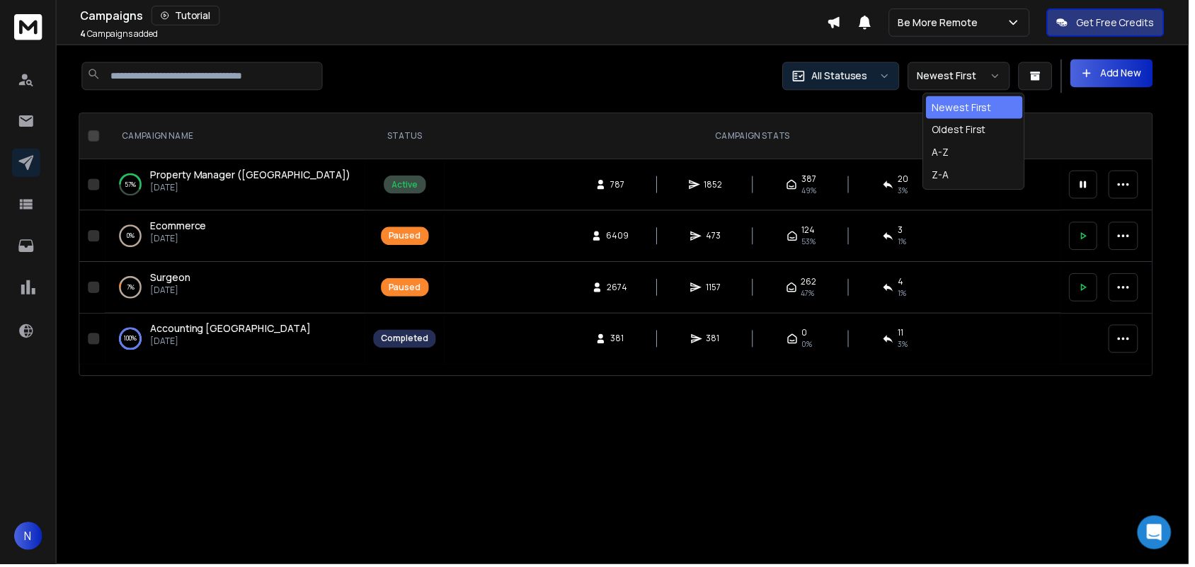
click at [869, 75] on p "All Statuses" at bounding box center [844, 76] width 57 height 14
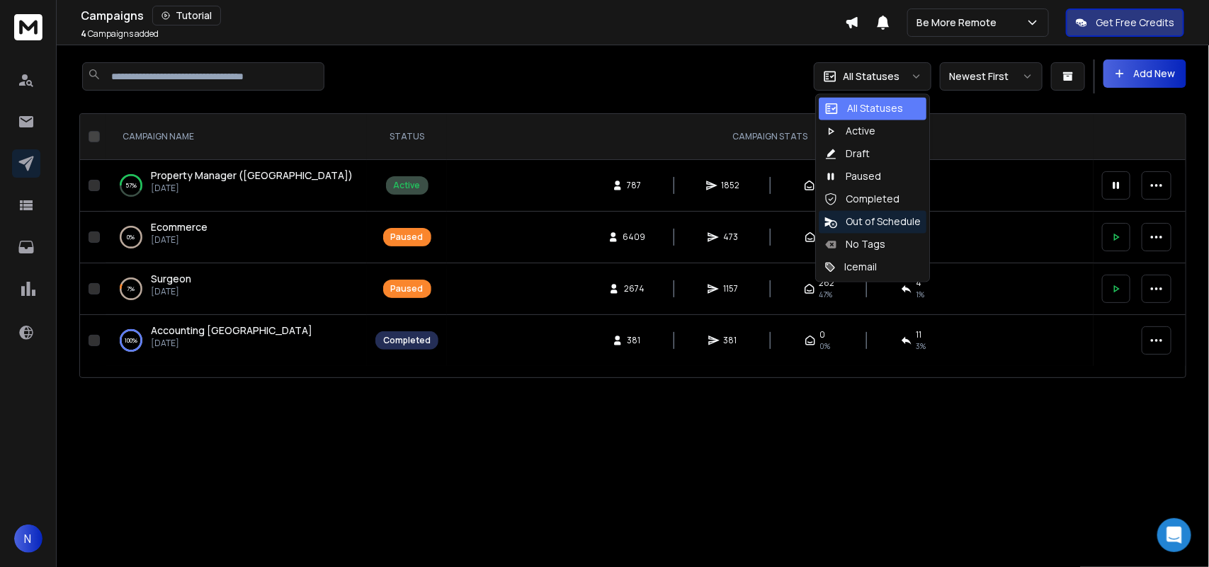
click at [619, 101] on div "Campaigns 4 Campaigns Added All Statuses Newest First Add New CAMPAIGN NAME STA…" at bounding box center [632, 342] width 1107 height 567
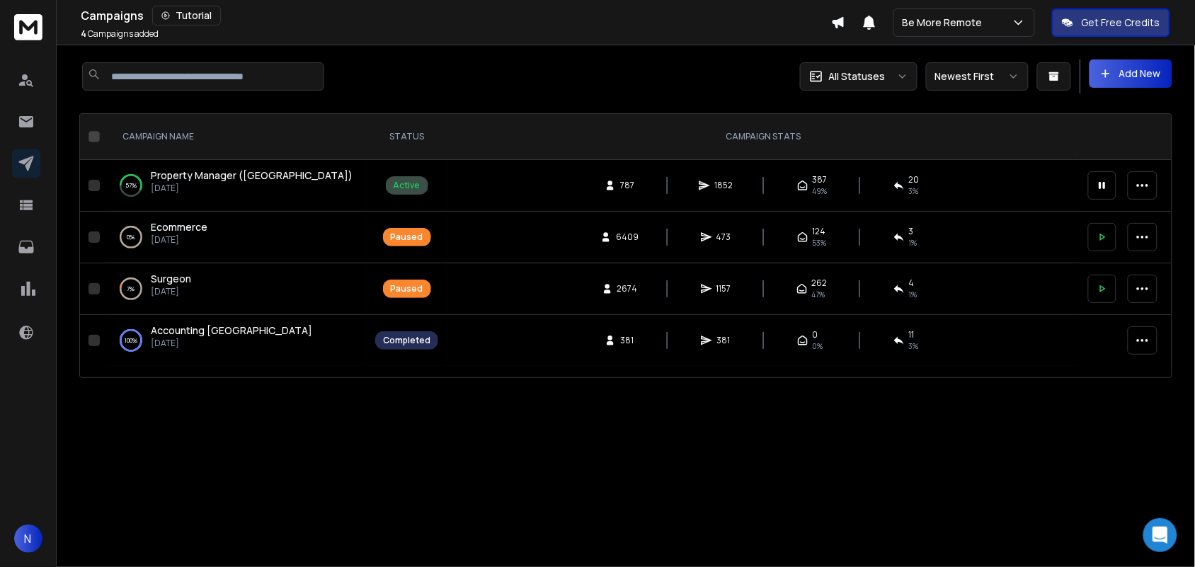
click at [204, 175] on span "Property Manager ([GEOGRAPHIC_DATA])" at bounding box center [252, 174] width 202 height 13
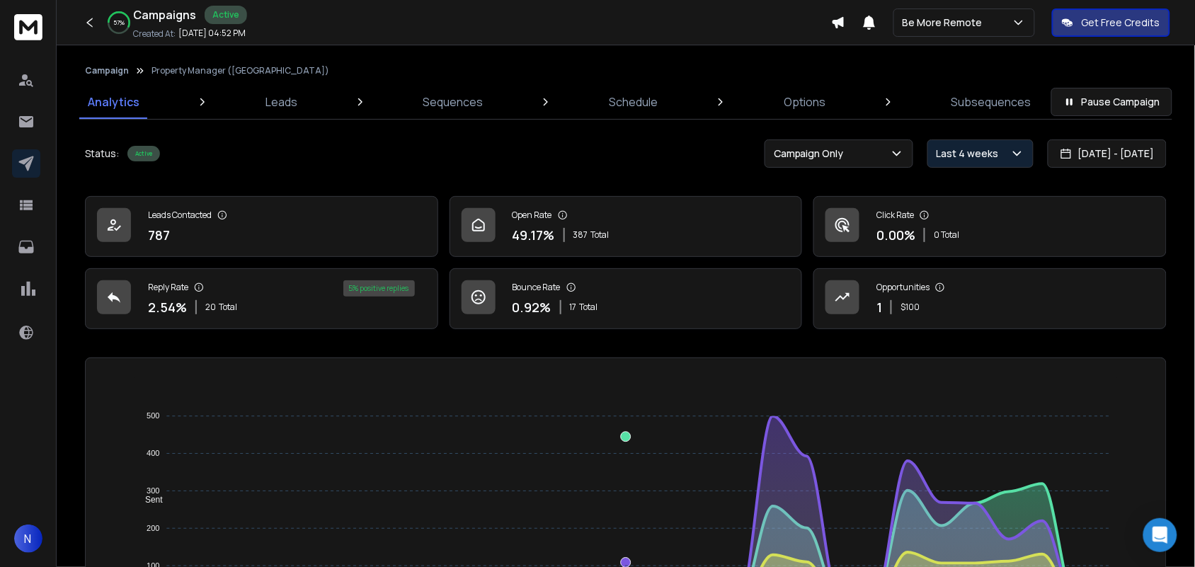
click at [937, 156] on p "Last 4 weeks" at bounding box center [971, 154] width 68 height 14
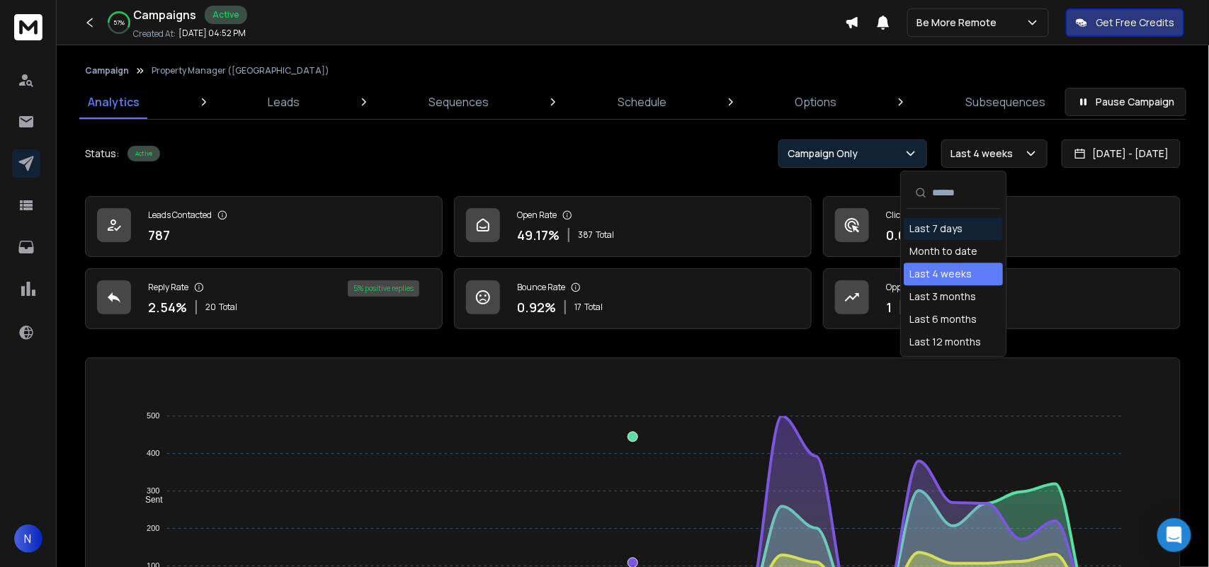
click at [869, 156] on button "Campaign Only" at bounding box center [852, 153] width 149 height 28
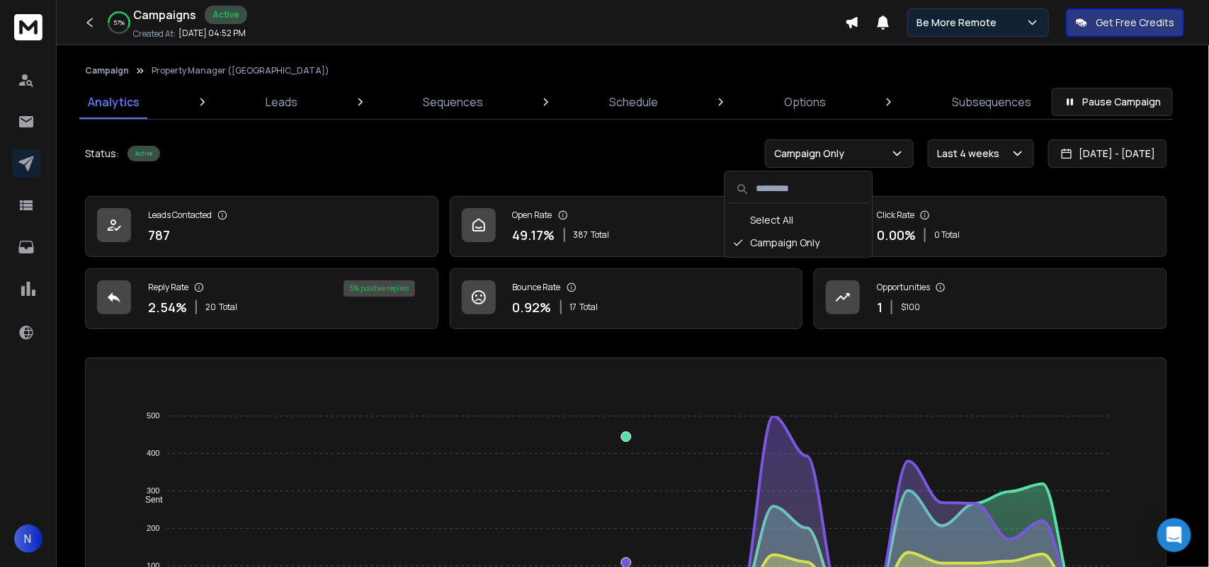
click at [963, 21] on p "Be More Remote" at bounding box center [959, 23] width 86 height 14
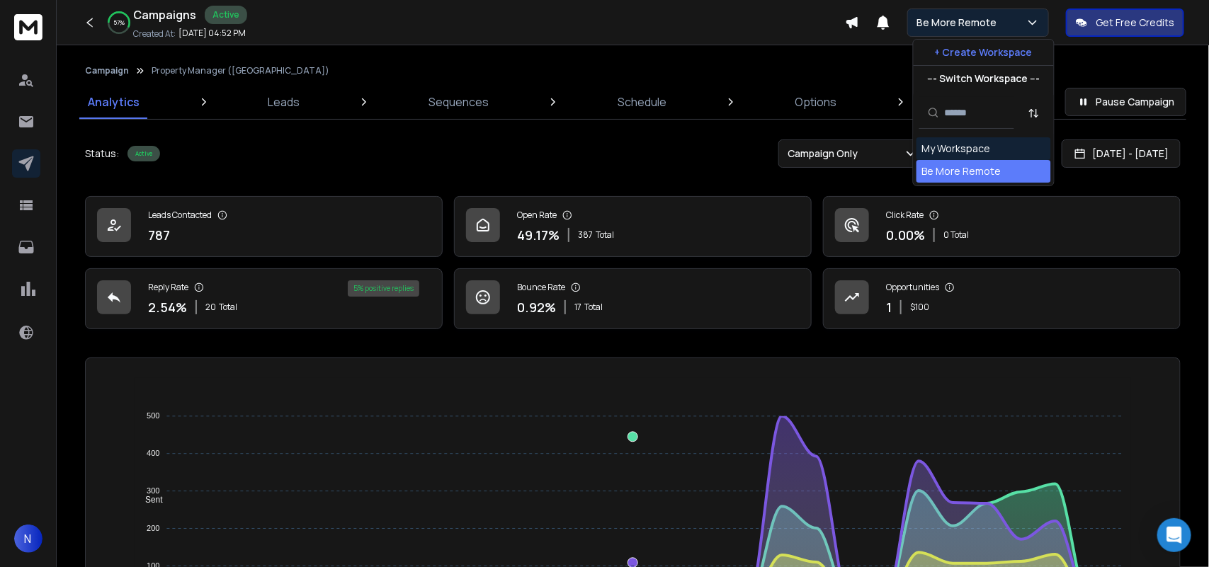
click at [963, 21] on p "Be More Remote" at bounding box center [959, 23] width 86 height 14
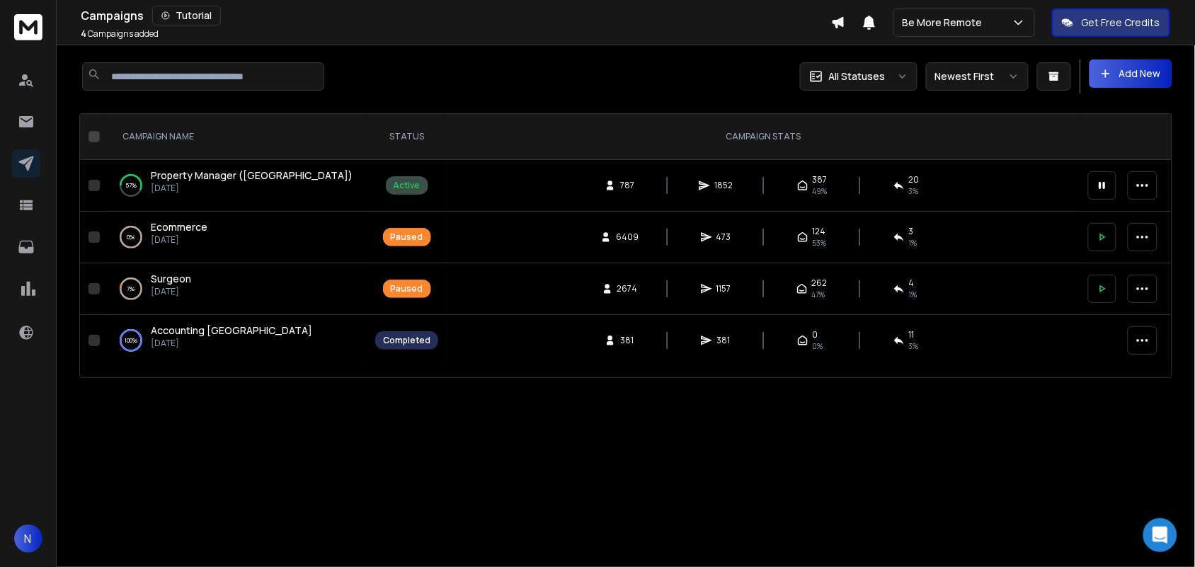
click at [202, 232] on span "Ecommerce" at bounding box center [179, 226] width 57 height 13
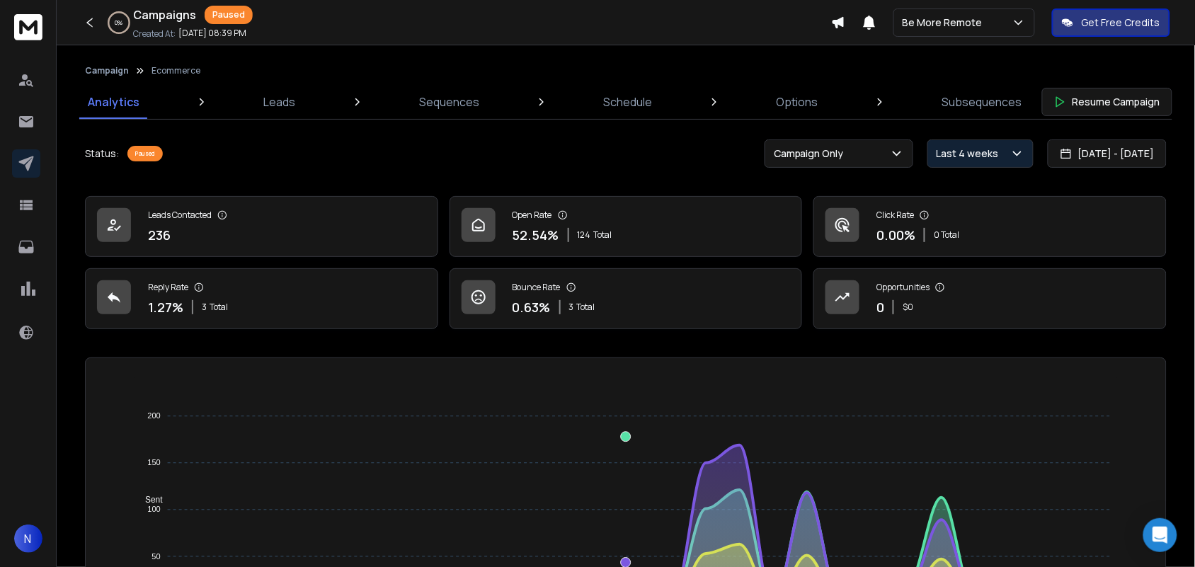
click at [937, 153] on p "Last 4 weeks" at bounding box center [971, 154] width 68 height 14
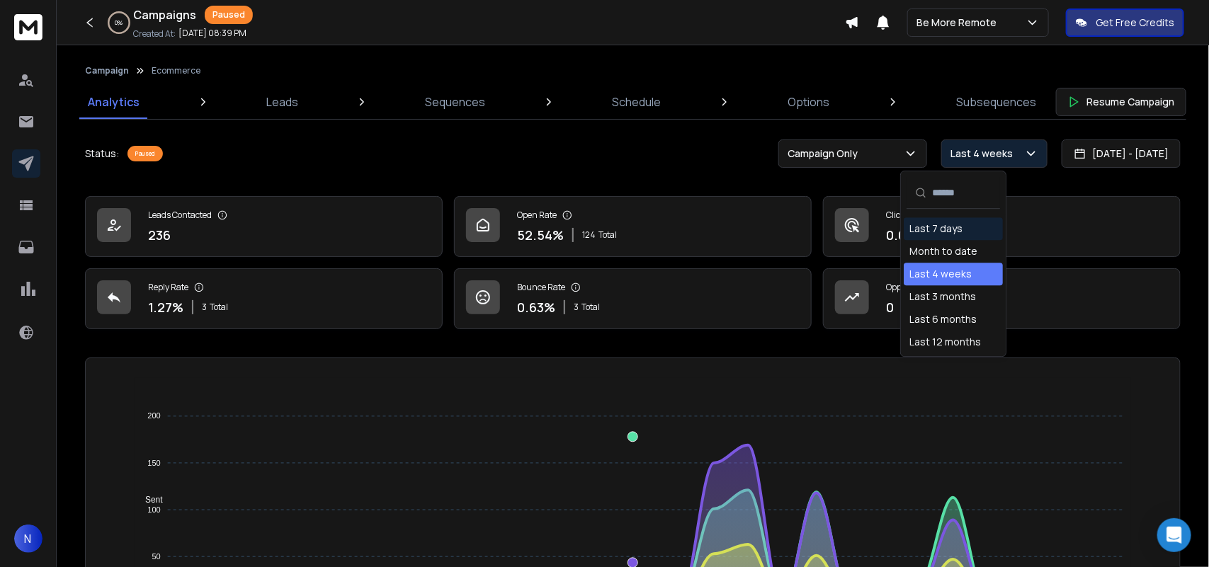
click at [950, 153] on p "Last 4 weeks" at bounding box center [984, 154] width 68 height 14
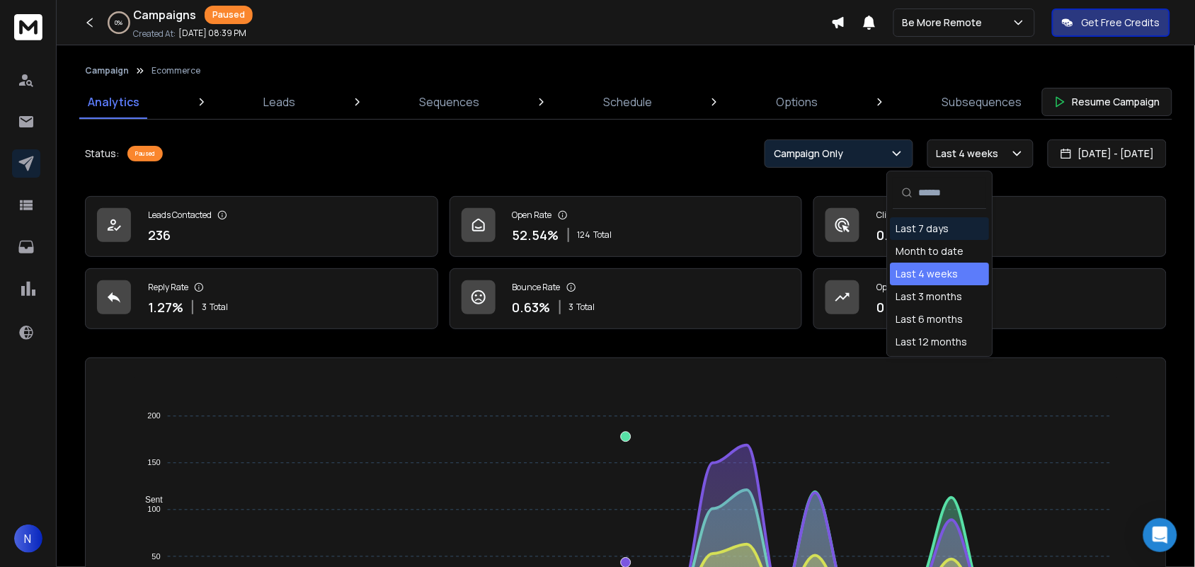
click at [890, 147] on icon at bounding box center [897, 154] width 14 height 14
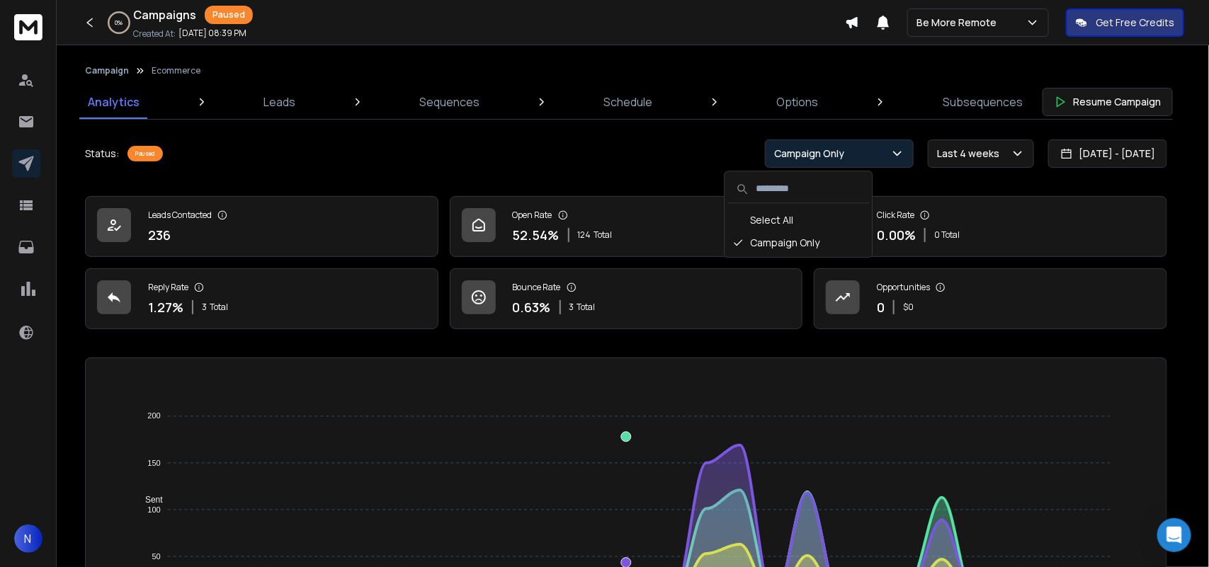
click at [890, 147] on icon at bounding box center [897, 154] width 14 height 14
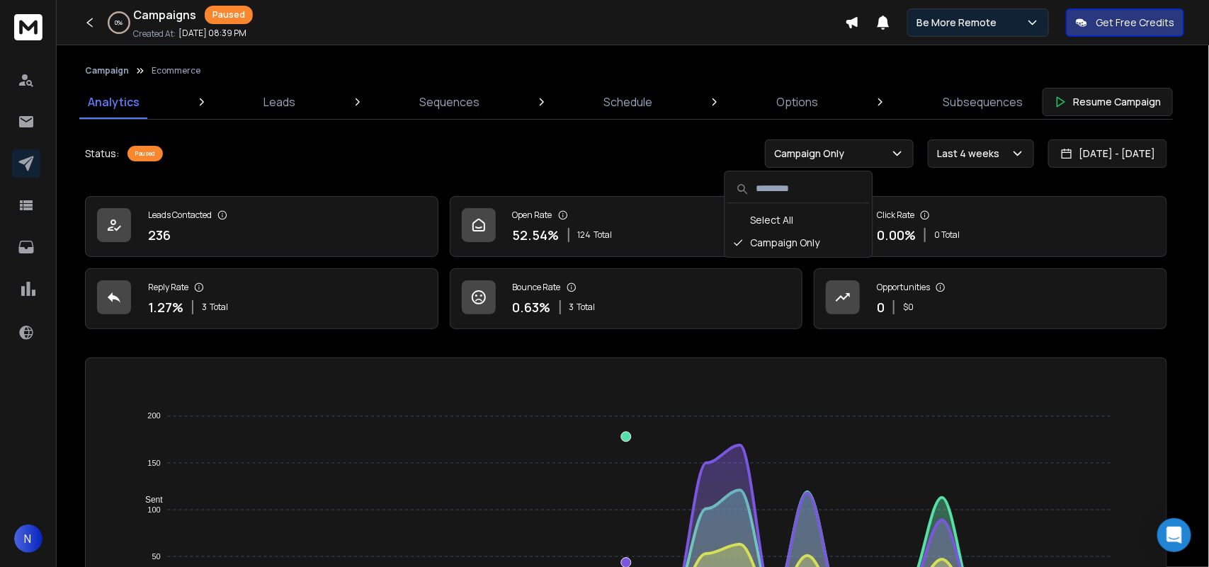
click at [950, 16] on p "Be More Remote" at bounding box center [959, 23] width 86 height 14
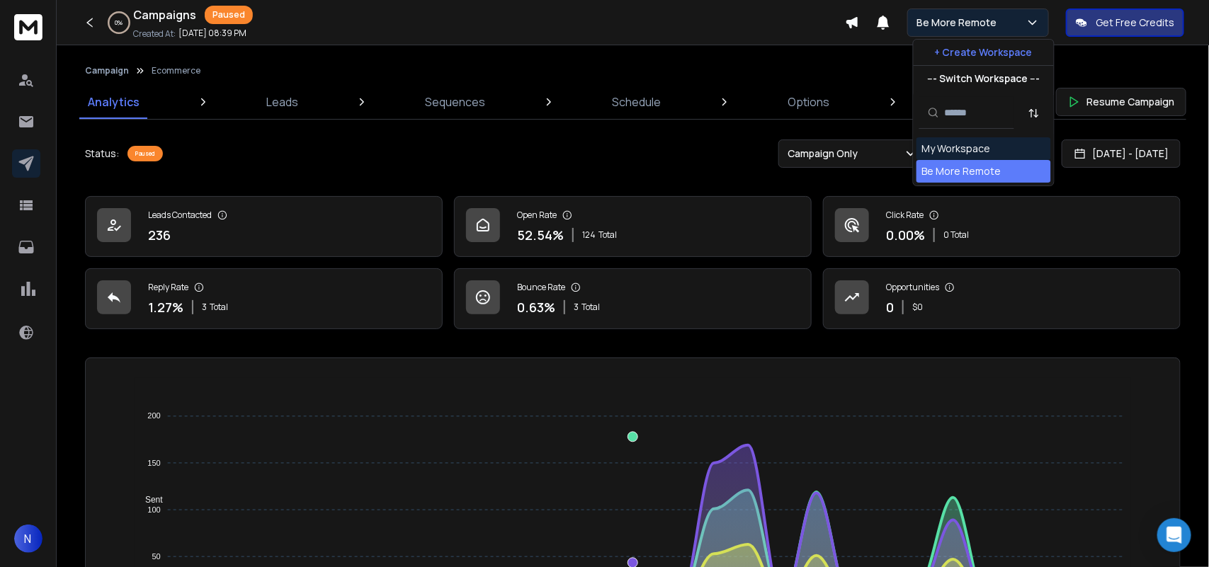
click at [950, 16] on p "Be More Remote" at bounding box center [959, 23] width 86 height 14
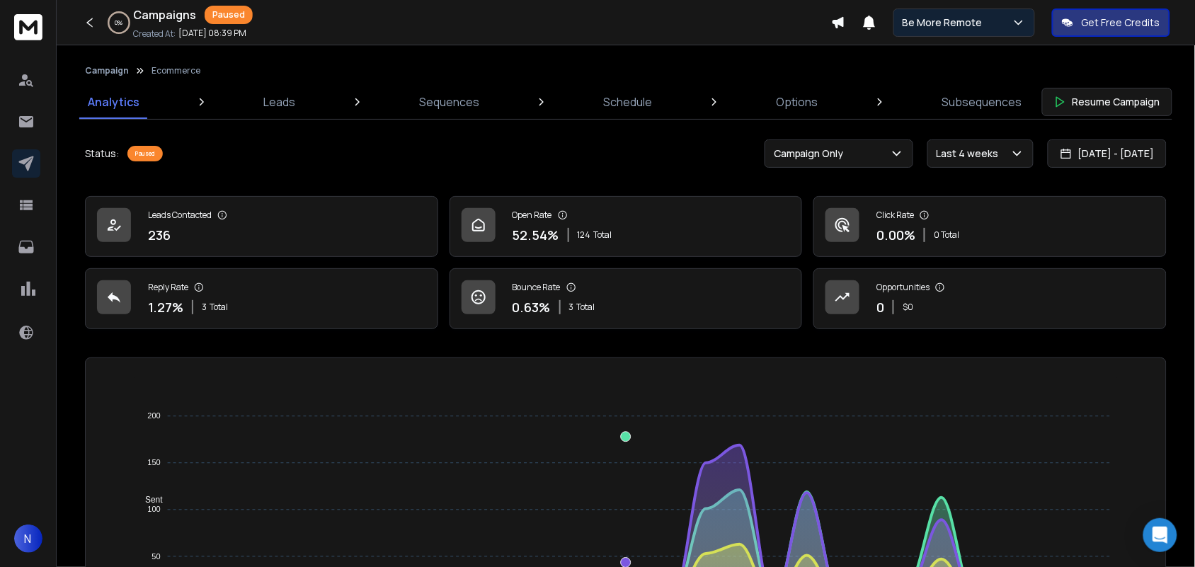
click at [993, 18] on div "Be More Remote" at bounding box center [964, 23] width 123 height 14
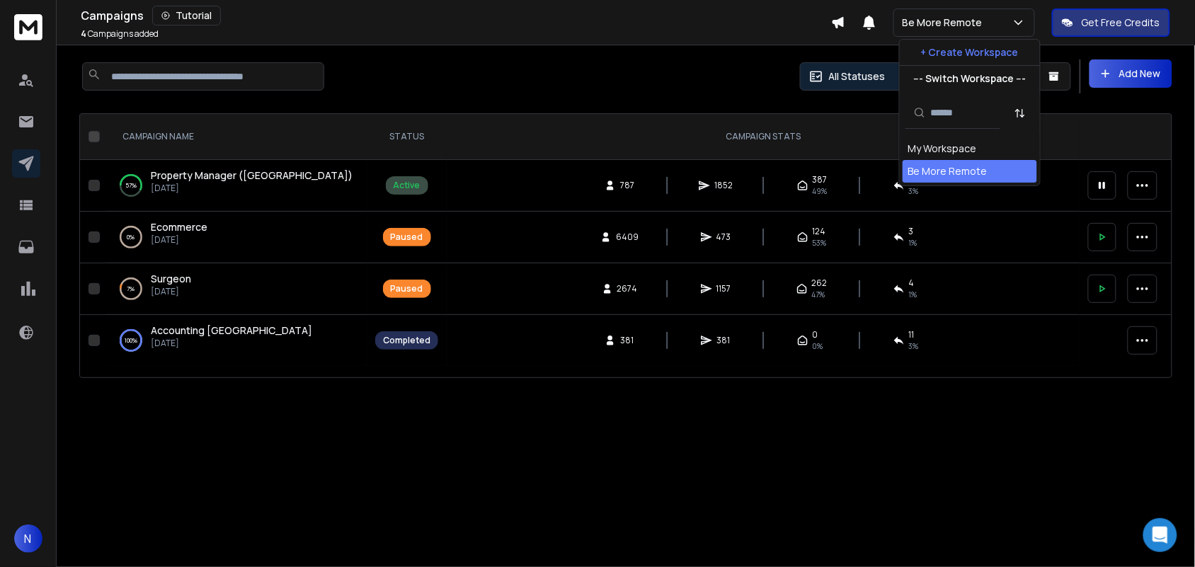
click at [837, 73] on p "All Statuses" at bounding box center [857, 76] width 57 height 14
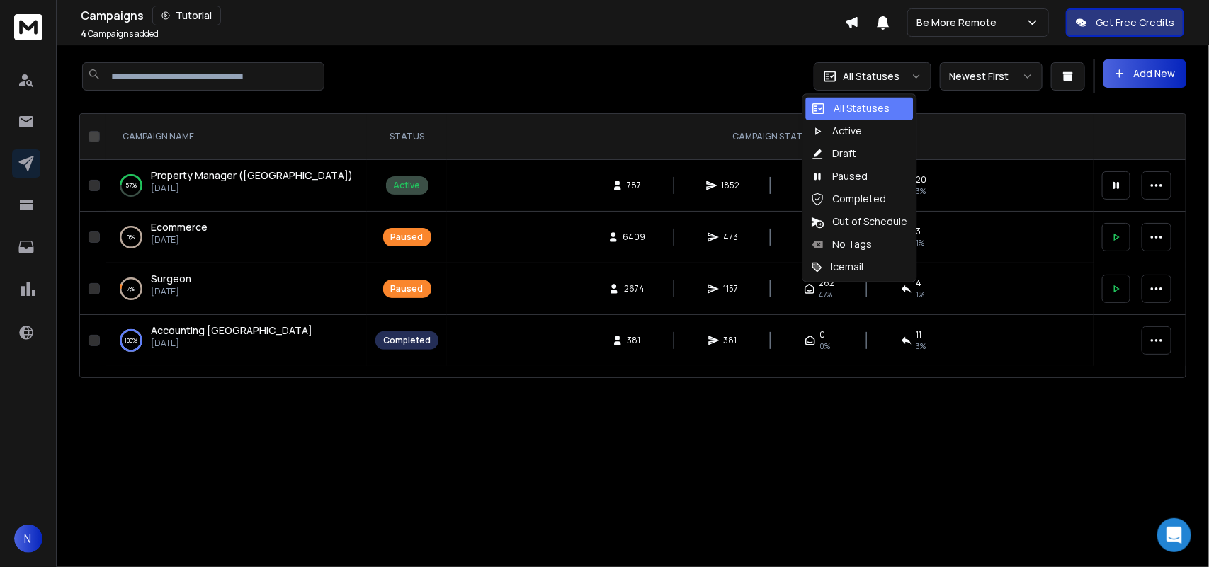
click at [751, 61] on div "Campaigns 4 Campaigns Added All Statuses Newest First Add New" at bounding box center [910, 76] width 554 height 34
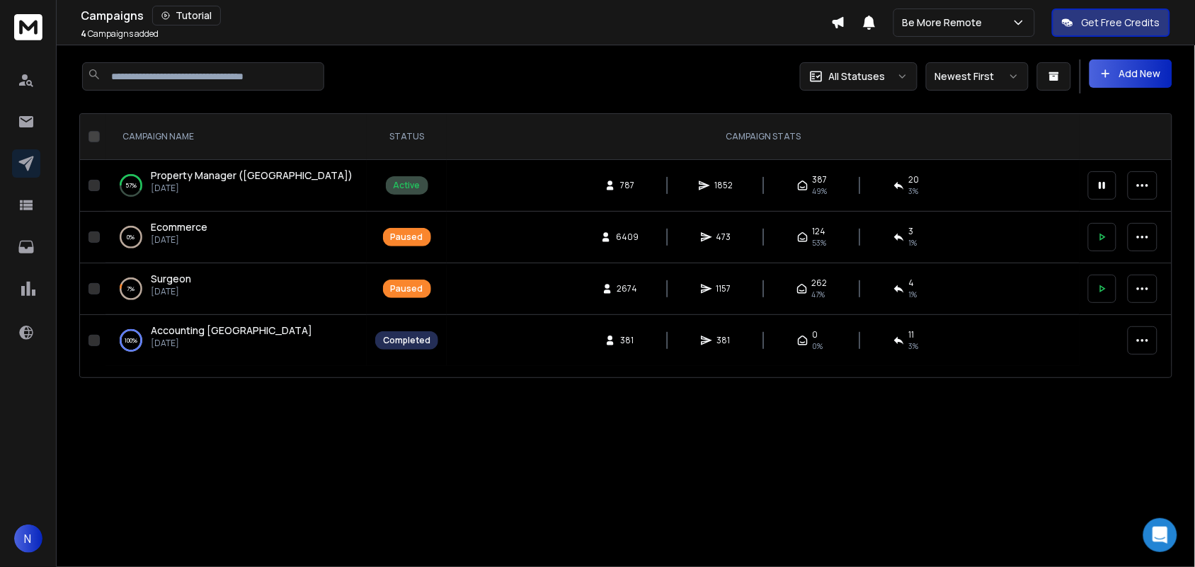
click at [956, 71] on button "Newest First" at bounding box center [977, 76] width 103 height 28
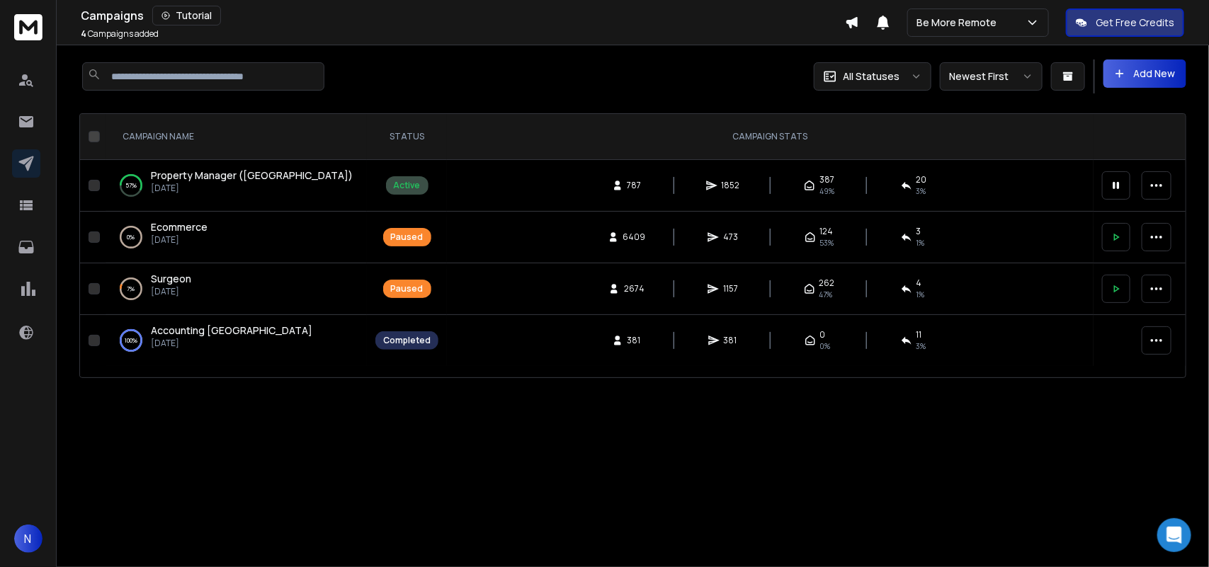
click at [956, 71] on button "Newest First" at bounding box center [990, 76] width 103 height 28
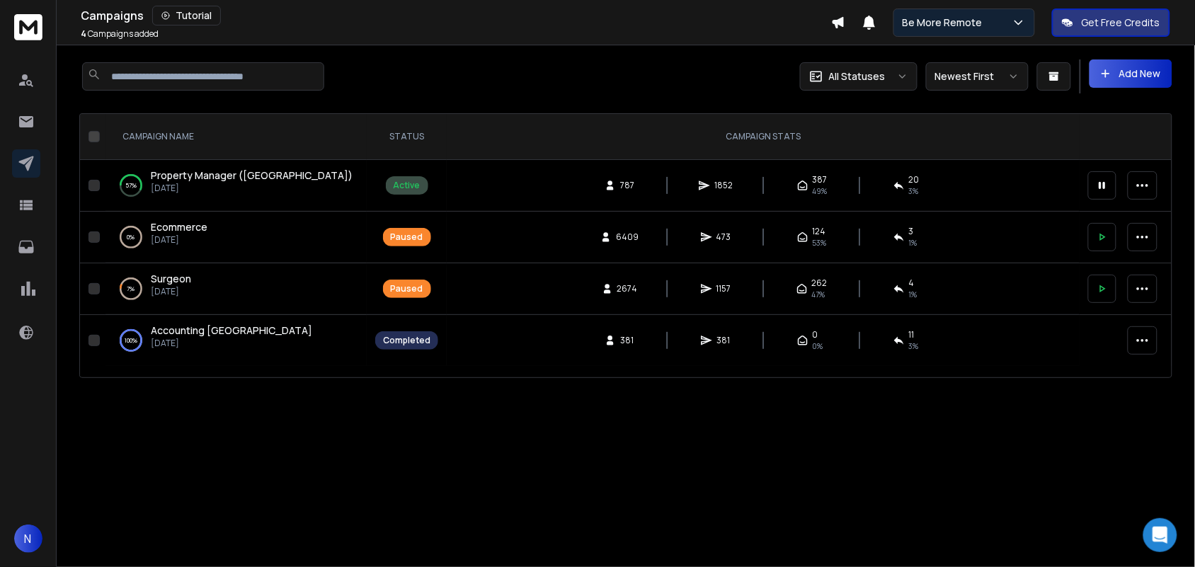
click at [960, 16] on p "Be More Remote" at bounding box center [946, 23] width 86 height 14
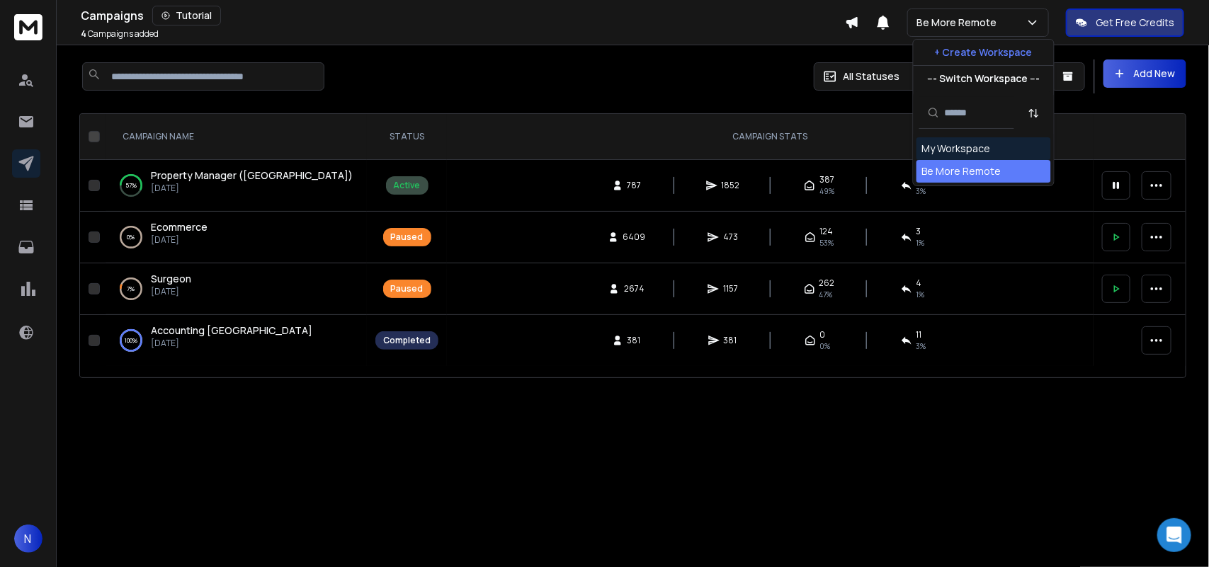
click at [969, 150] on div "My Workspace" at bounding box center [956, 149] width 69 height 14
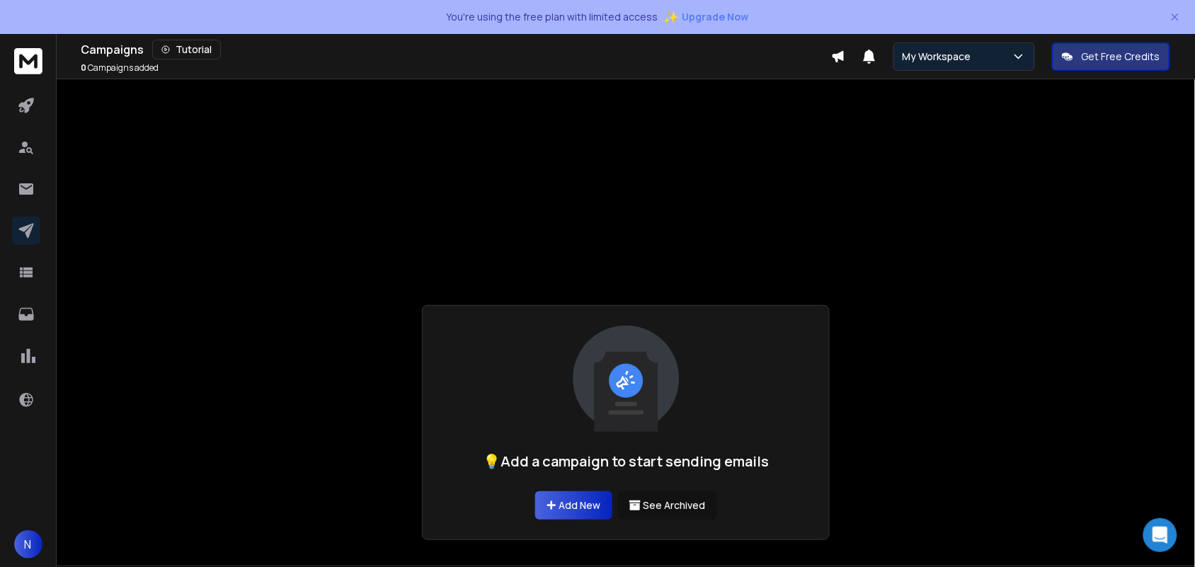
click at [935, 59] on p "My Workspace" at bounding box center [940, 57] width 74 height 14
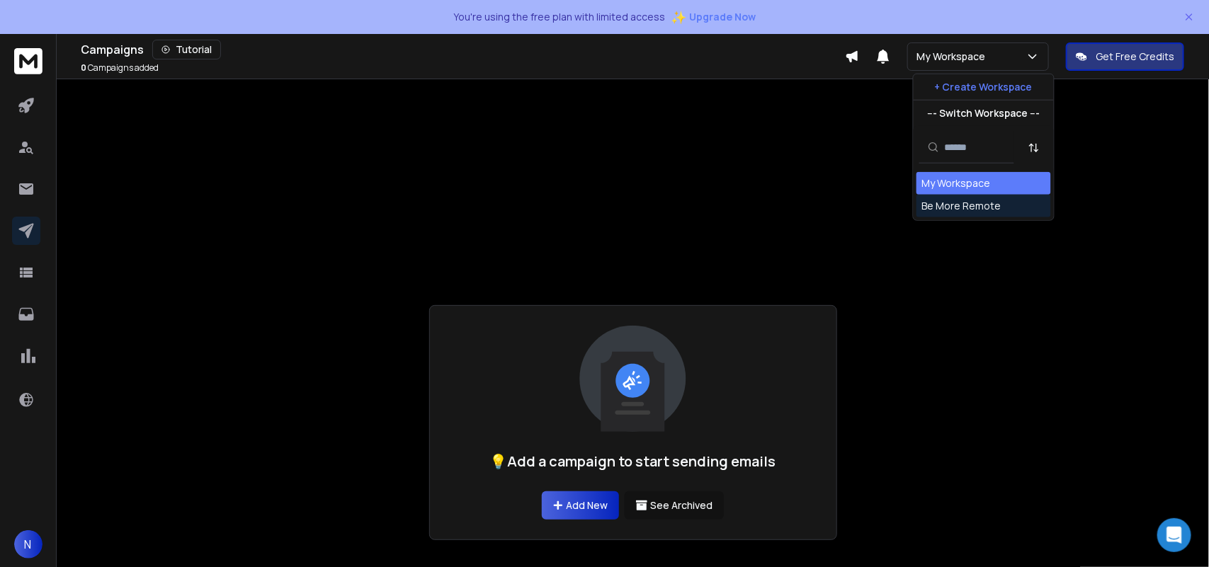
click at [979, 200] on div "Be More Remote" at bounding box center [961, 206] width 79 height 14
